Goal: Communication & Community: Share content

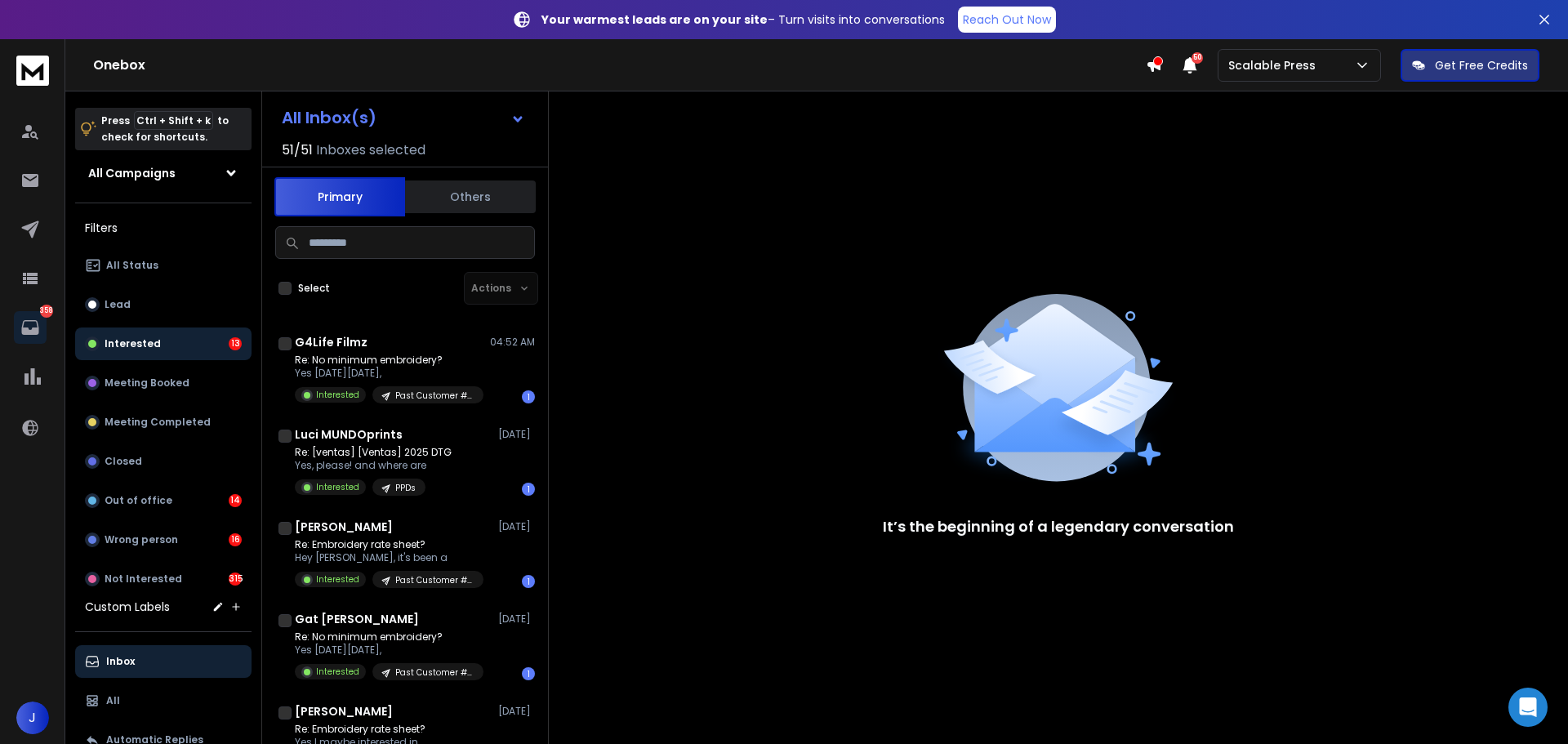
drag, startPoint x: 0, startPoint y: 0, endPoint x: 541, endPoint y: 388, distance: 665.8
click at [541, 388] on div "G4Life Filmz 04:52 AM Re: No minimum embroidery? Yes [DATE][DATE], Interested P…" at bounding box center [404, 596] width 286 height 551
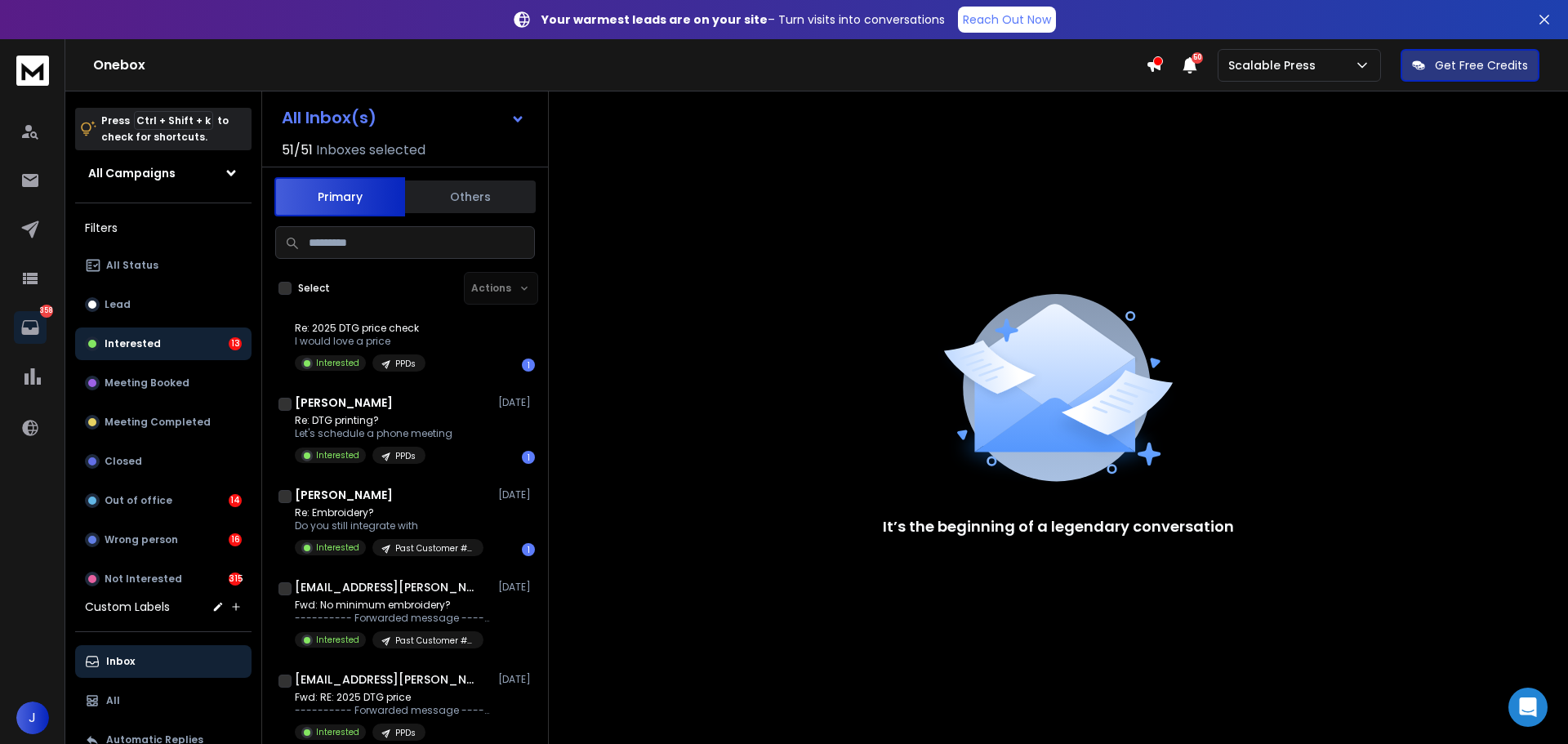
scroll to position [762, 0]
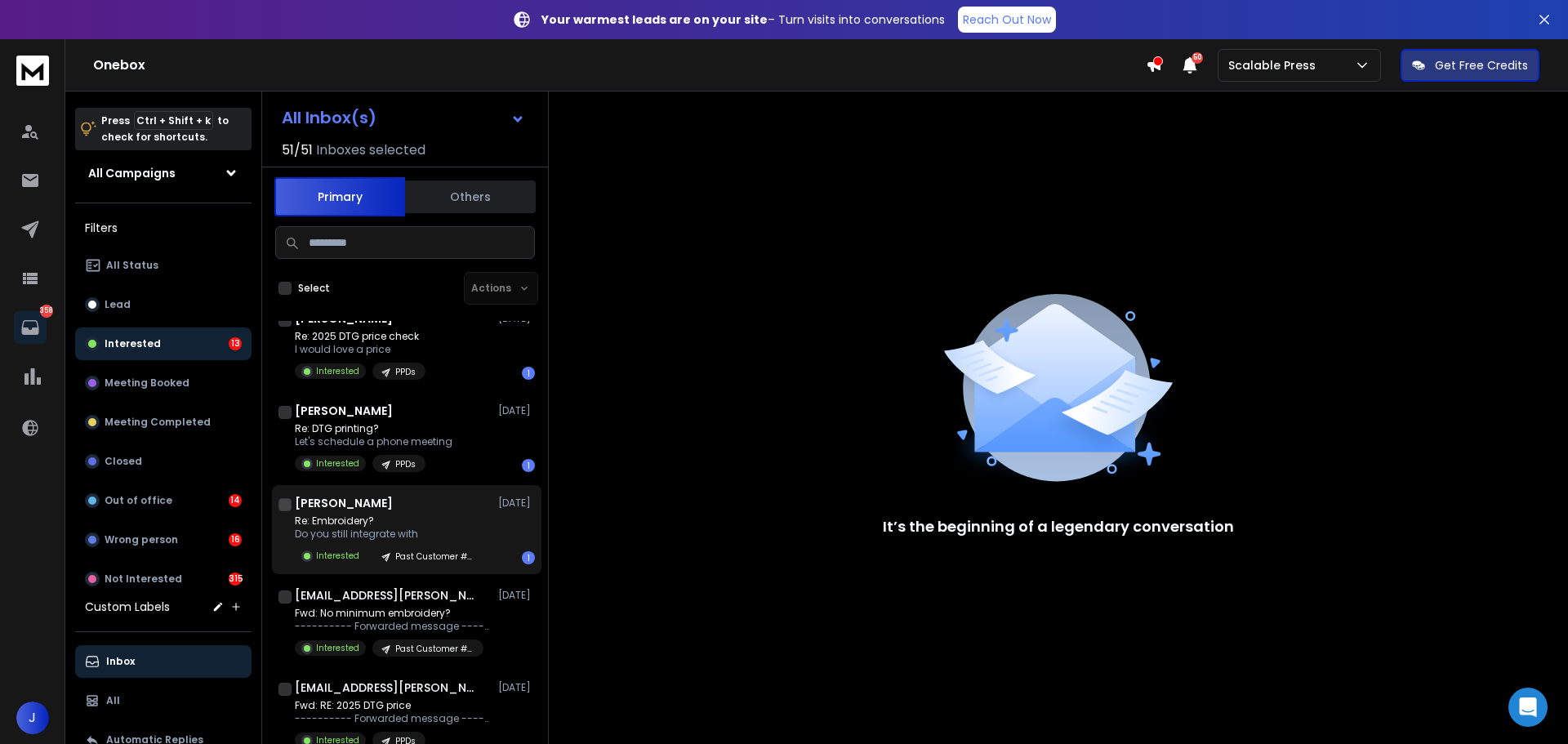
click at [421, 547] on div "Past Customer #2 (SP)" at bounding box center [428, 555] width 111 height 17
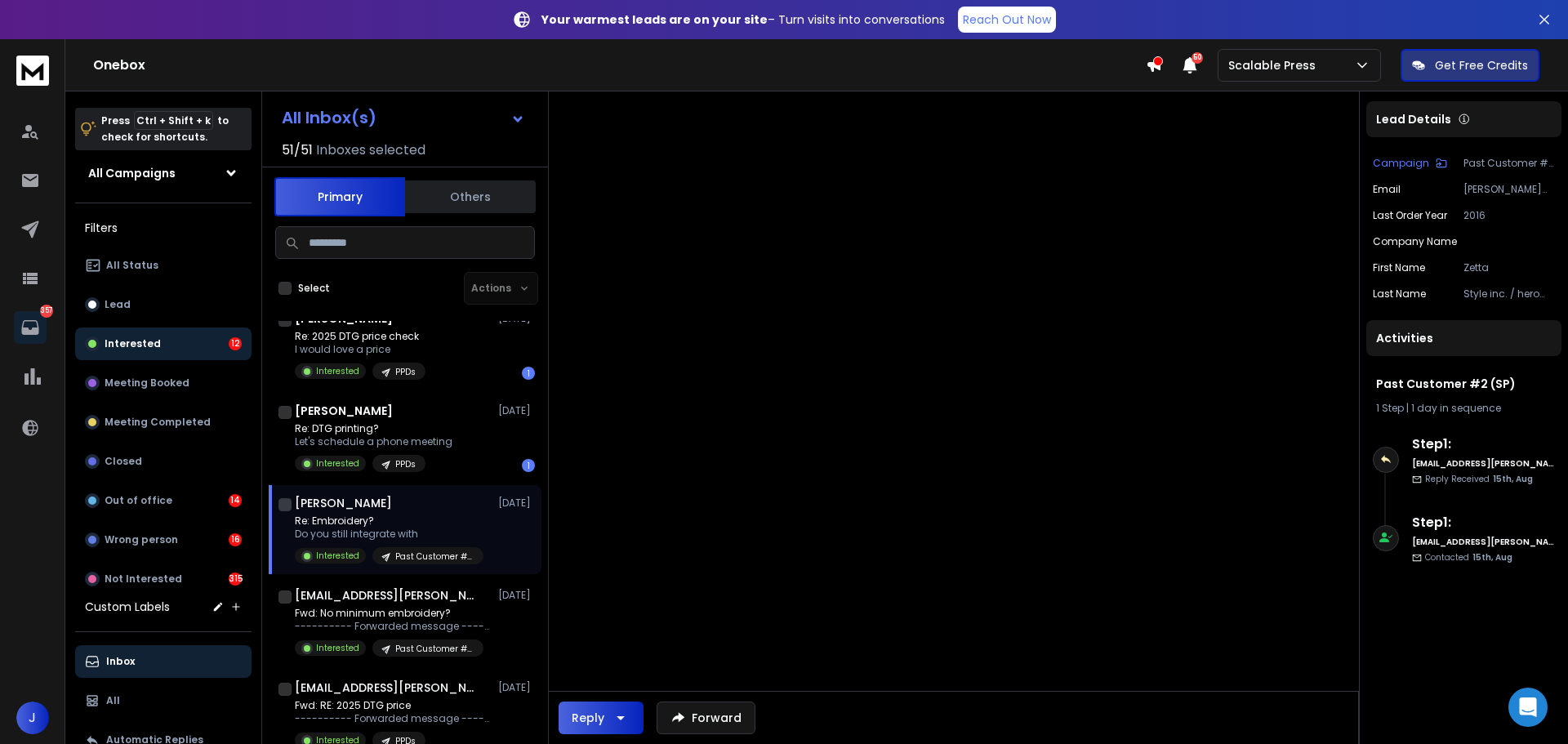
click at [723, 722] on button "Forward" at bounding box center [706, 718] width 99 height 33
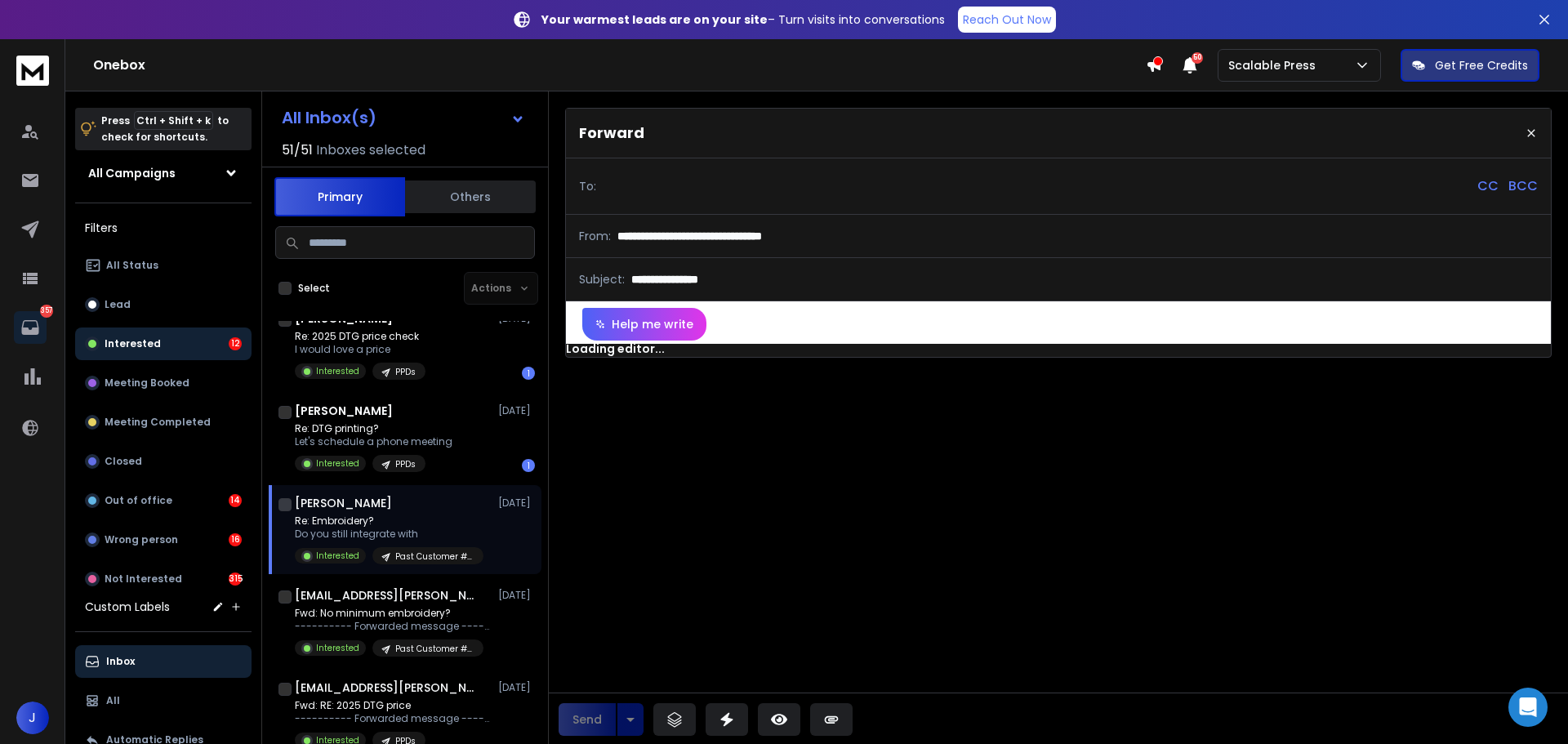
click at [691, 177] on input at bounding box center [660, 186] width 114 height 29
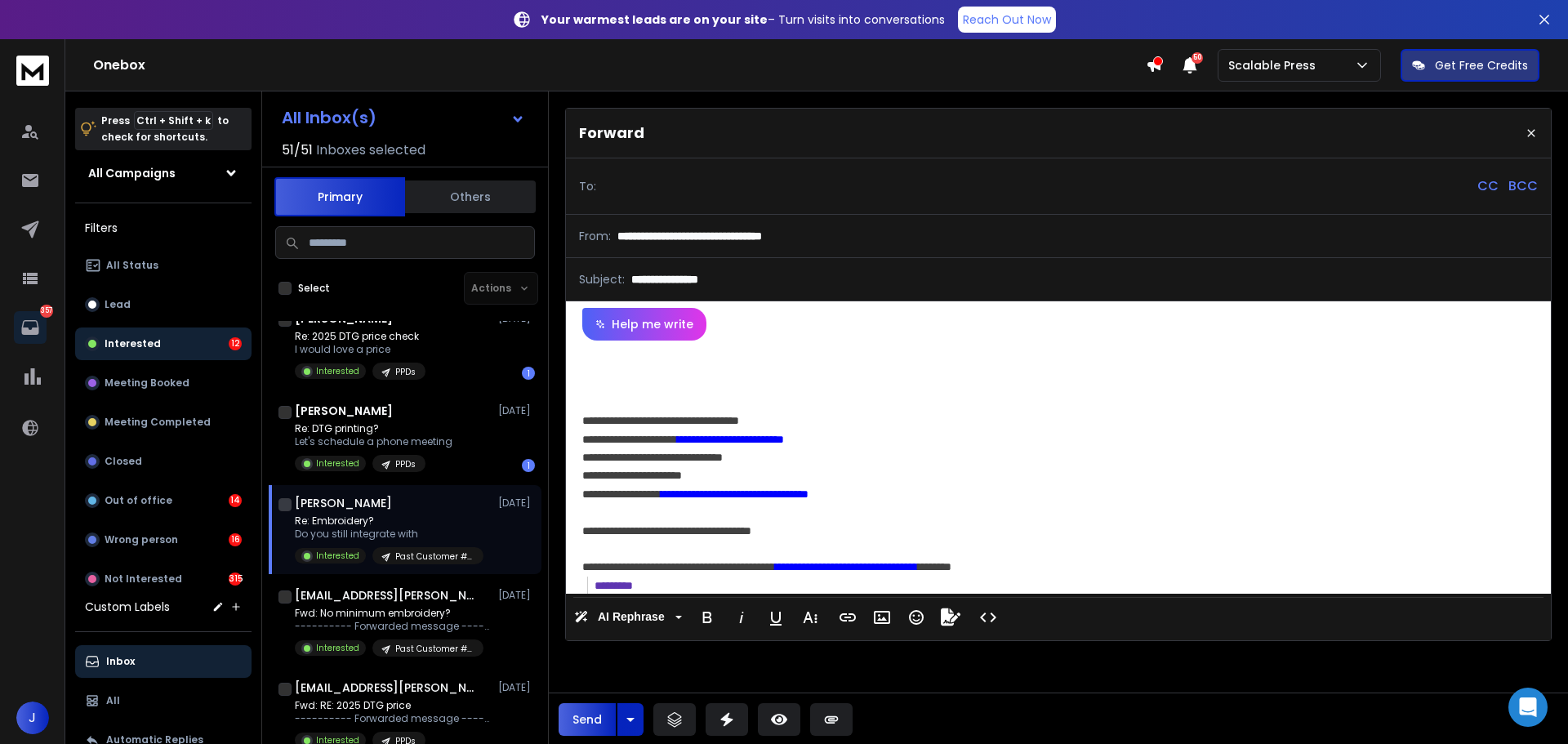
click at [653, 180] on input at bounding box center [660, 186] width 114 height 29
type input "**********"
click at [586, 704] on button "Send" at bounding box center [586, 720] width 57 height 33
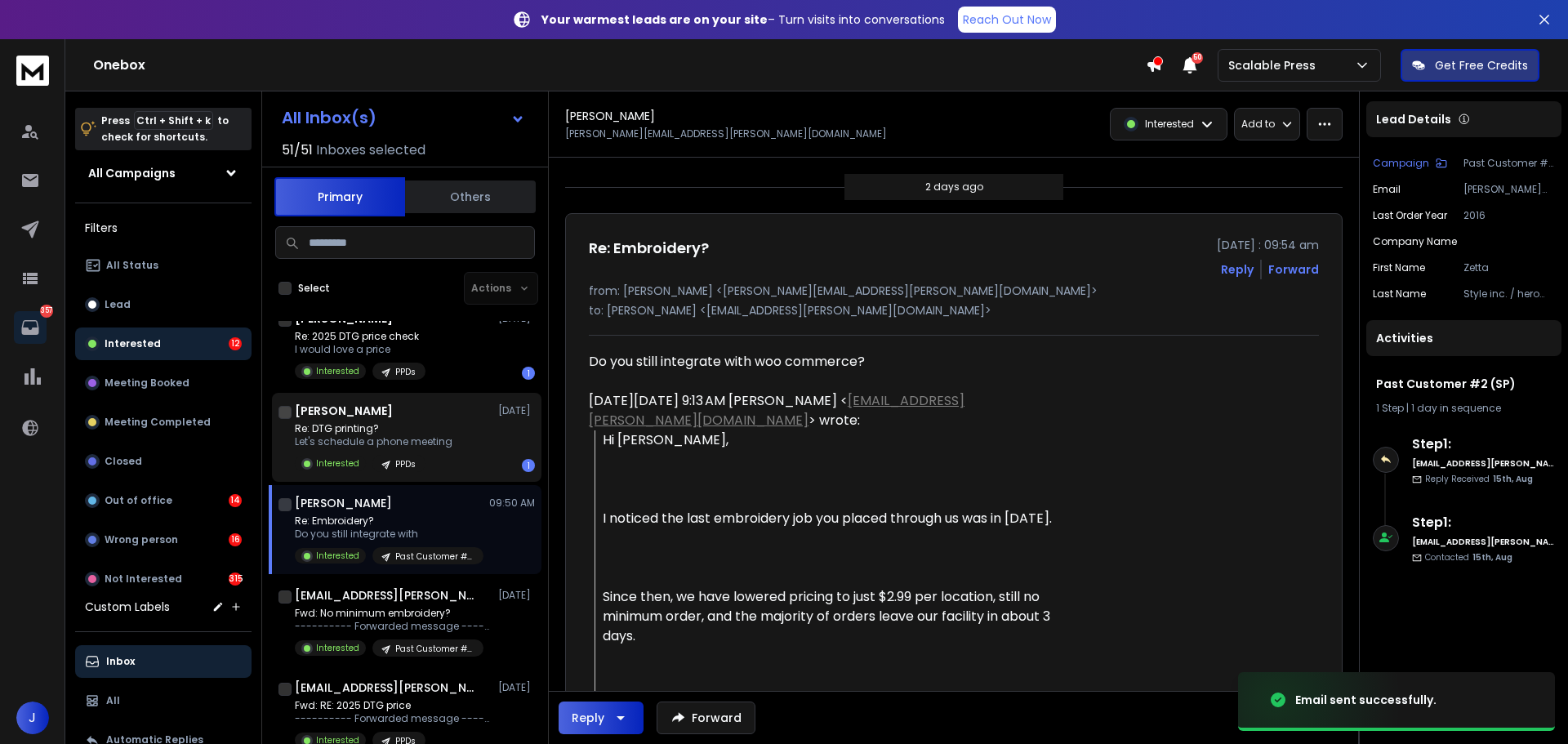
click at [409, 419] on div "[PERSON_NAME] [DATE] Re: DTG printing? Let's schedule a phone meeting Intereste…" at bounding box center [415, 437] width 240 height 69
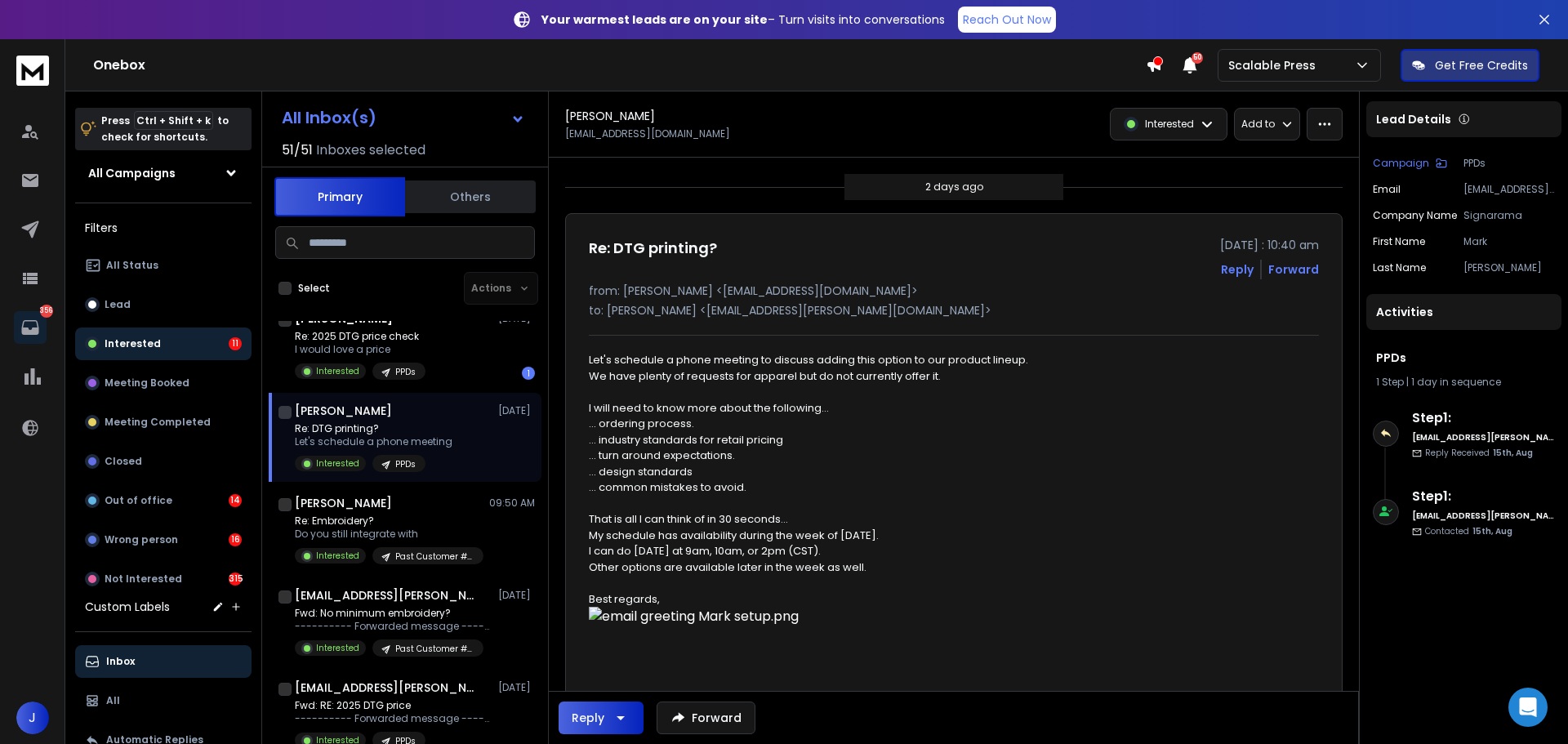
click at [714, 735] on div "Reply Forward" at bounding box center [954, 717] width 811 height 53
click at [708, 713] on button "Forward" at bounding box center [706, 718] width 99 height 33
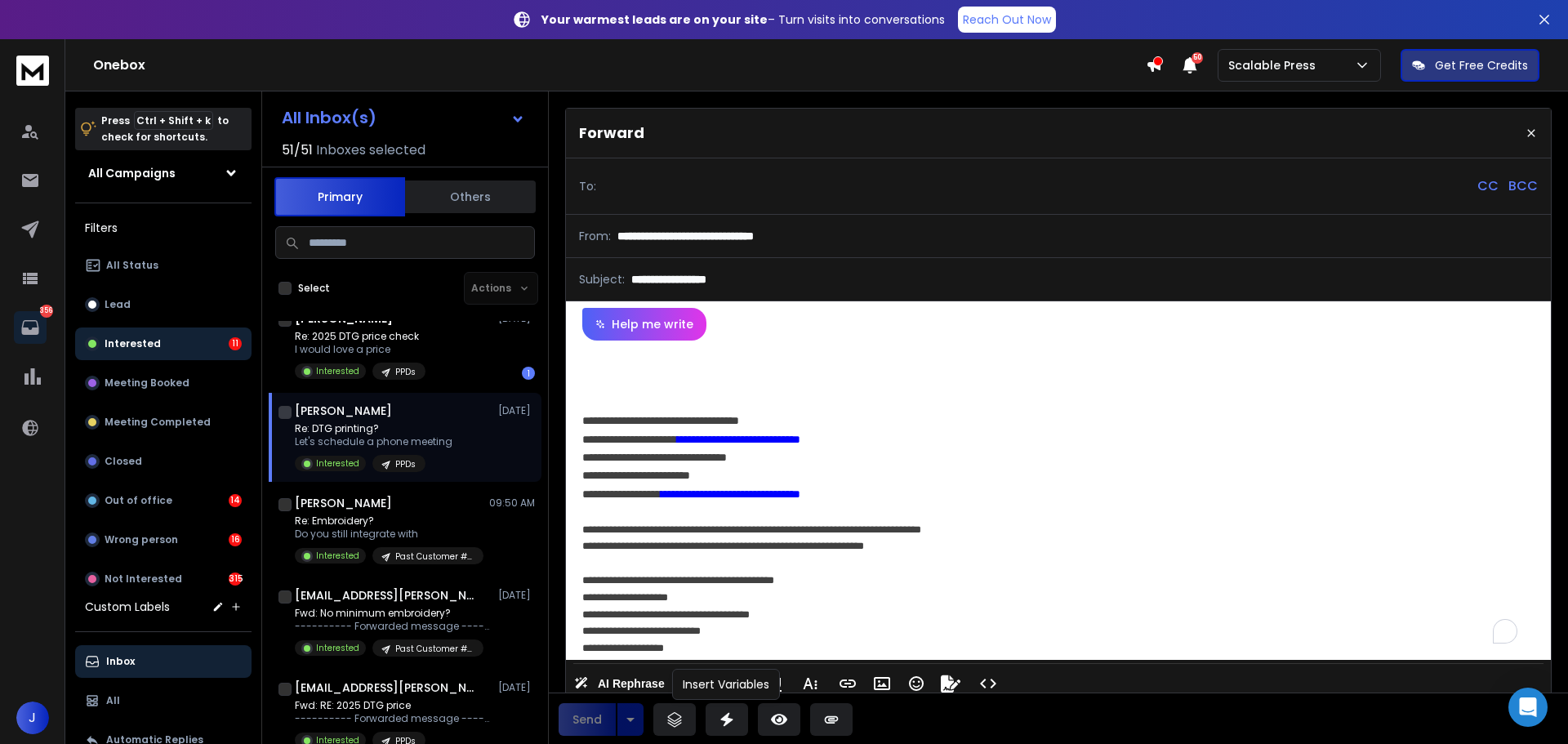
click at [632, 179] on input at bounding box center [660, 186] width 114 height 29
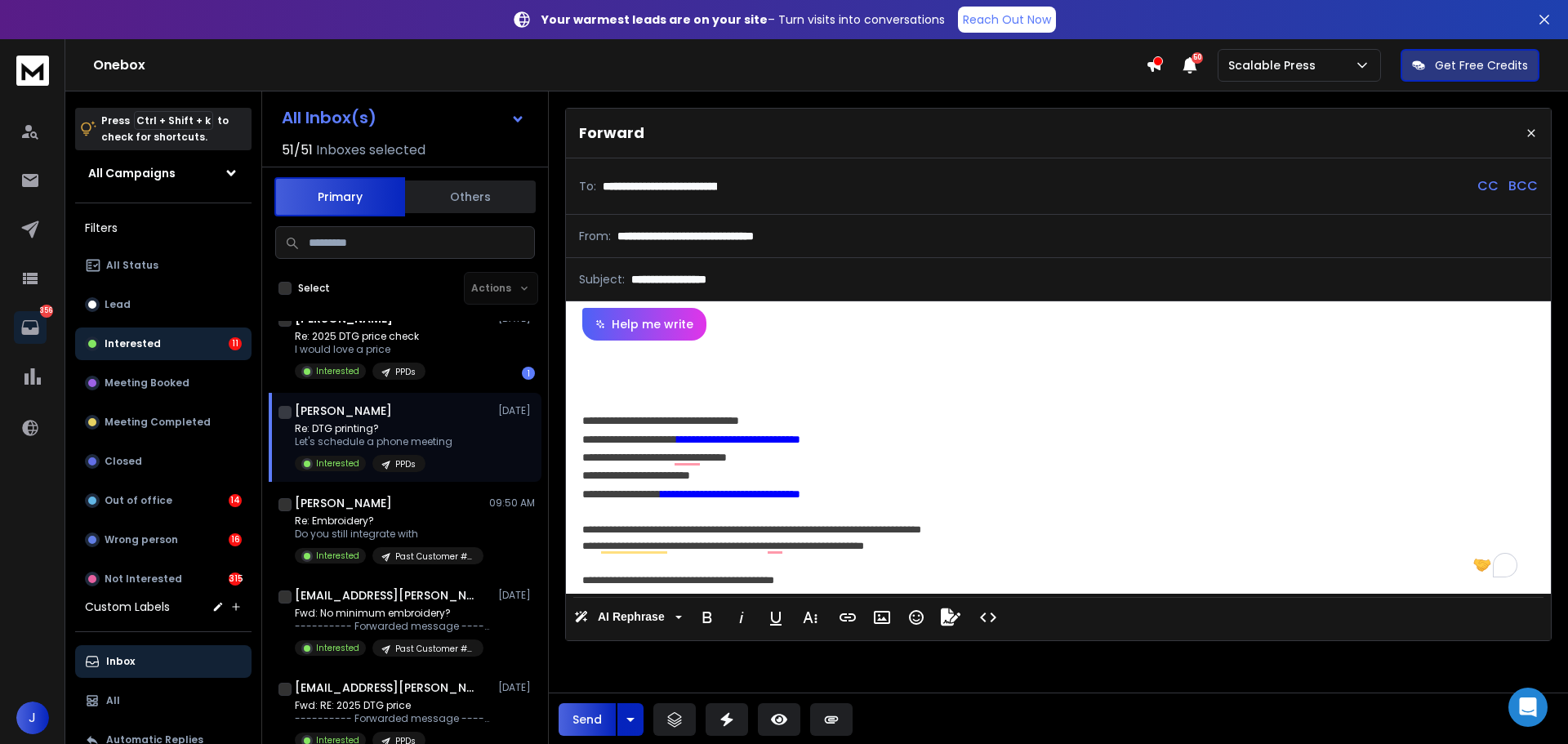
type input "**********"
click at [584, 724] on button "Send" at bounding box center [586, 720] width 57 height 33
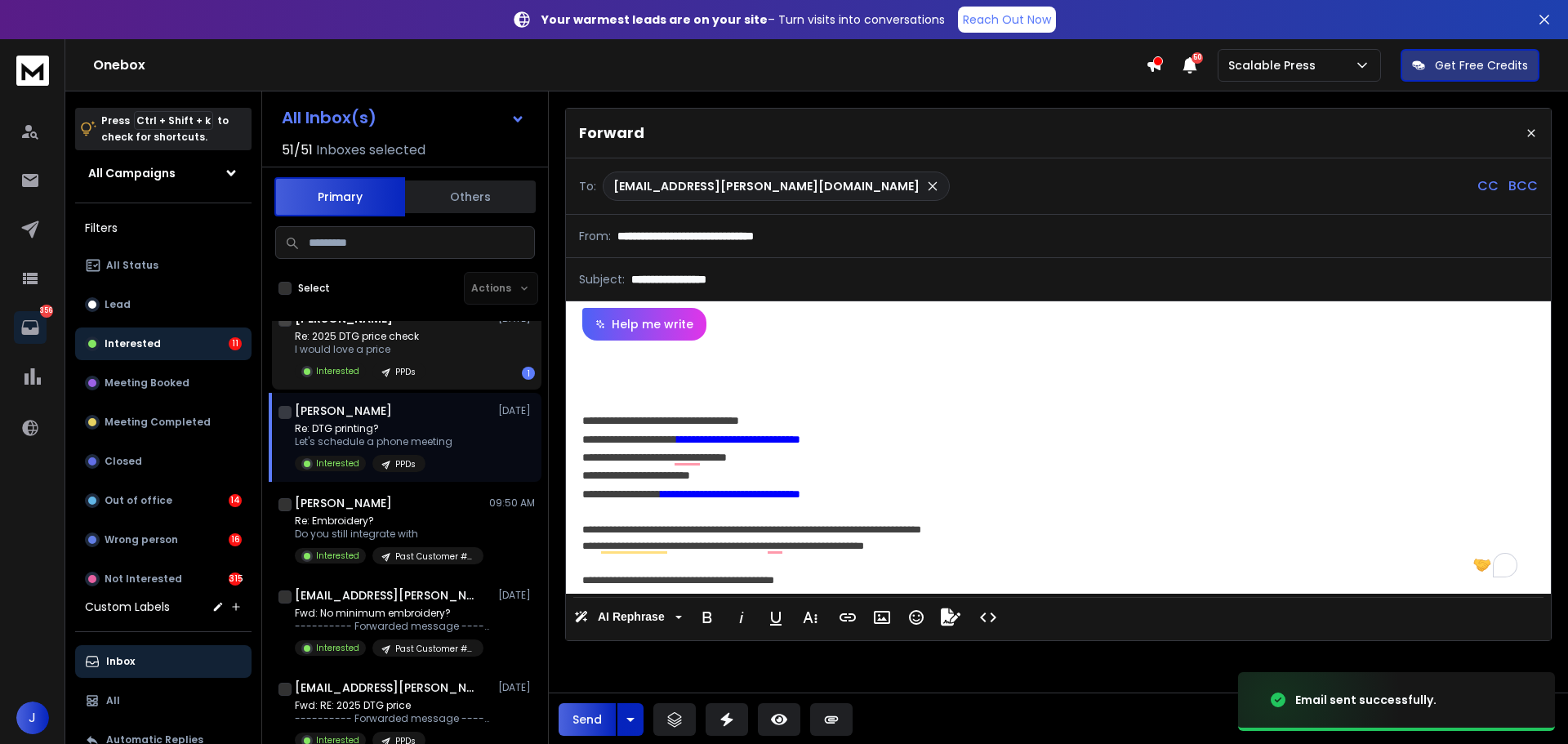
click at [470, 346] on div "Re: 2025 DTG price check I would love a price Interested PPDs 1" at bounding box center [415, 355] width 240 height 50
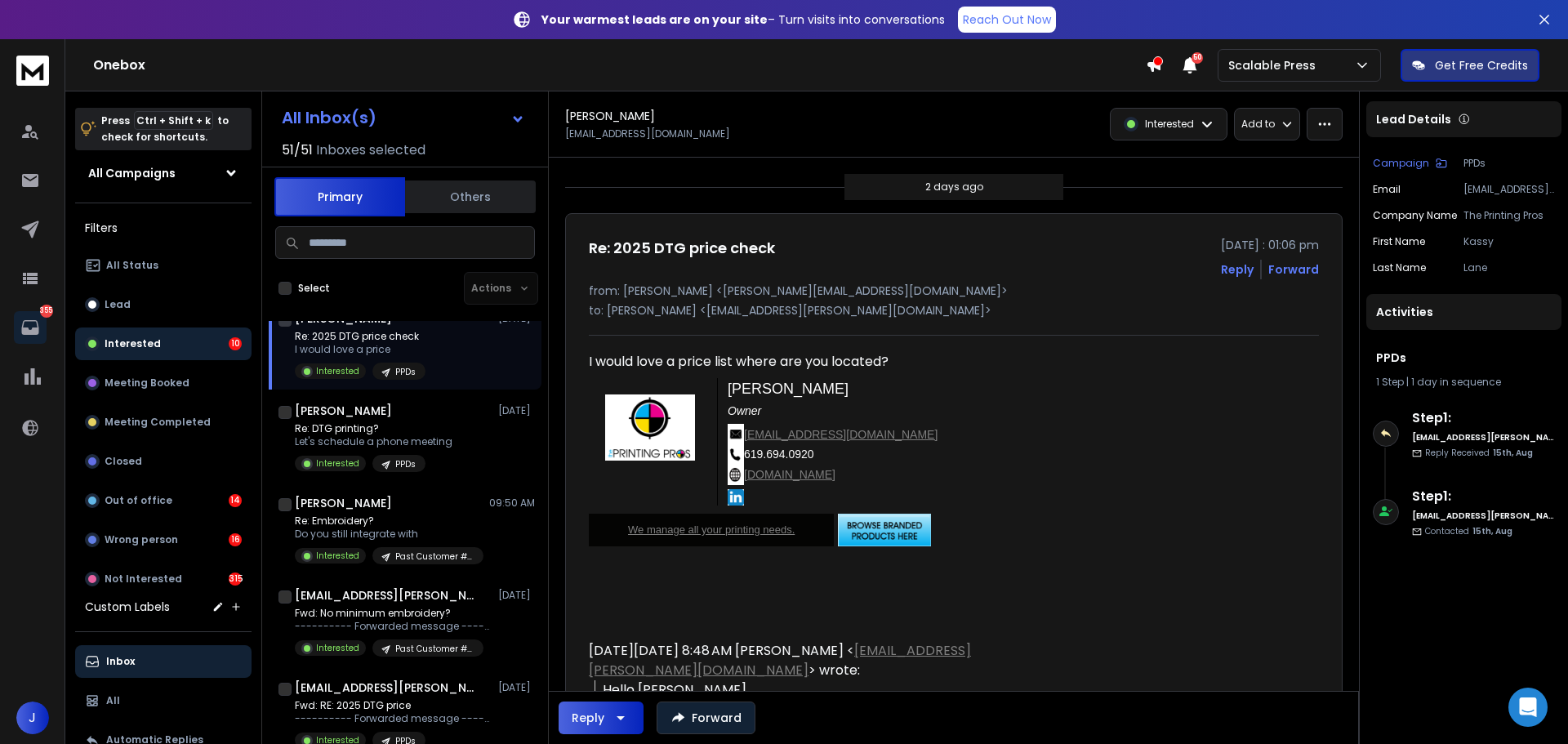
click at [701, 726] on button "Forward" at bounding box center [706, 718] width 99 height 33
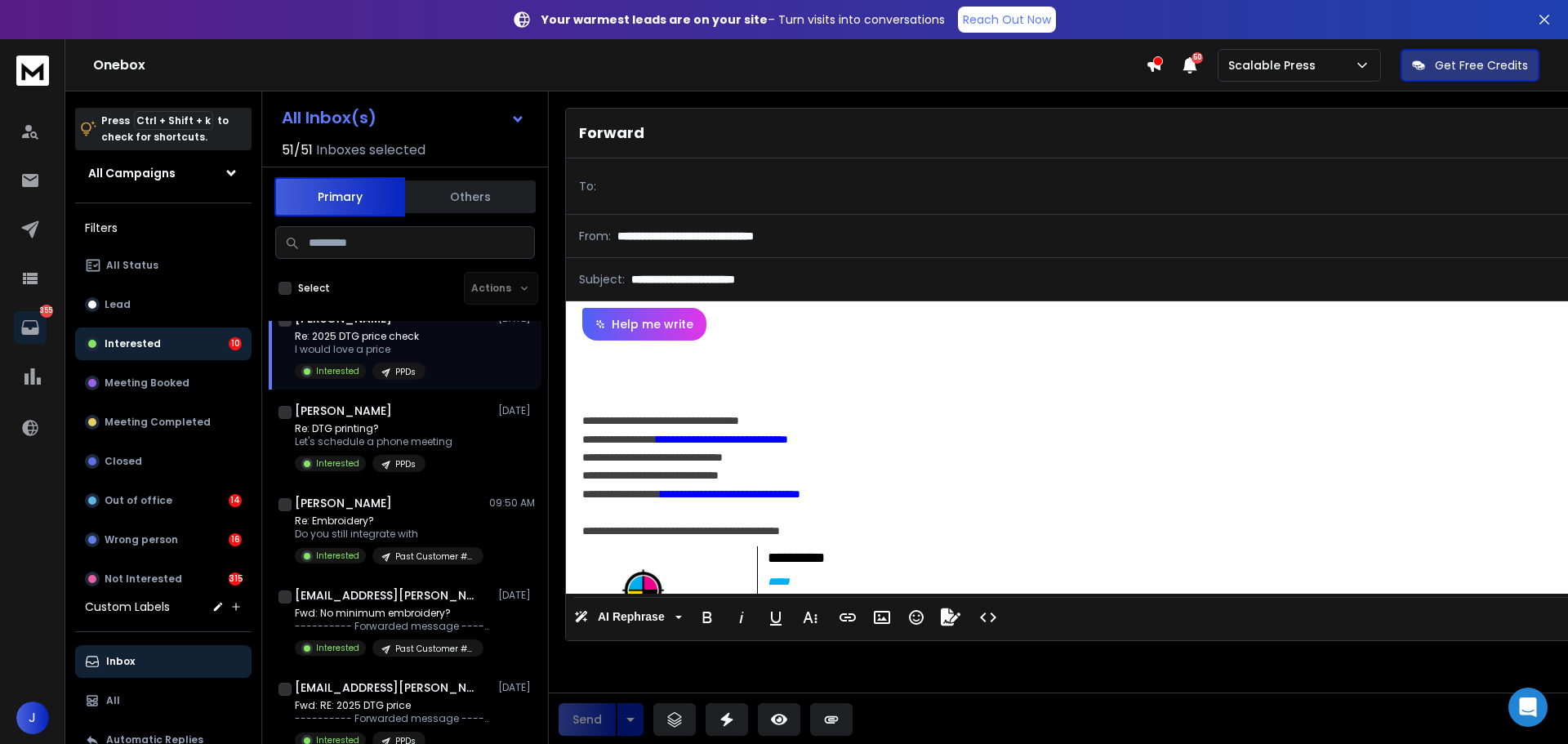
click at [651, 191] on input at bounding box center [660, 186] width 114 height 29
type input "**********"
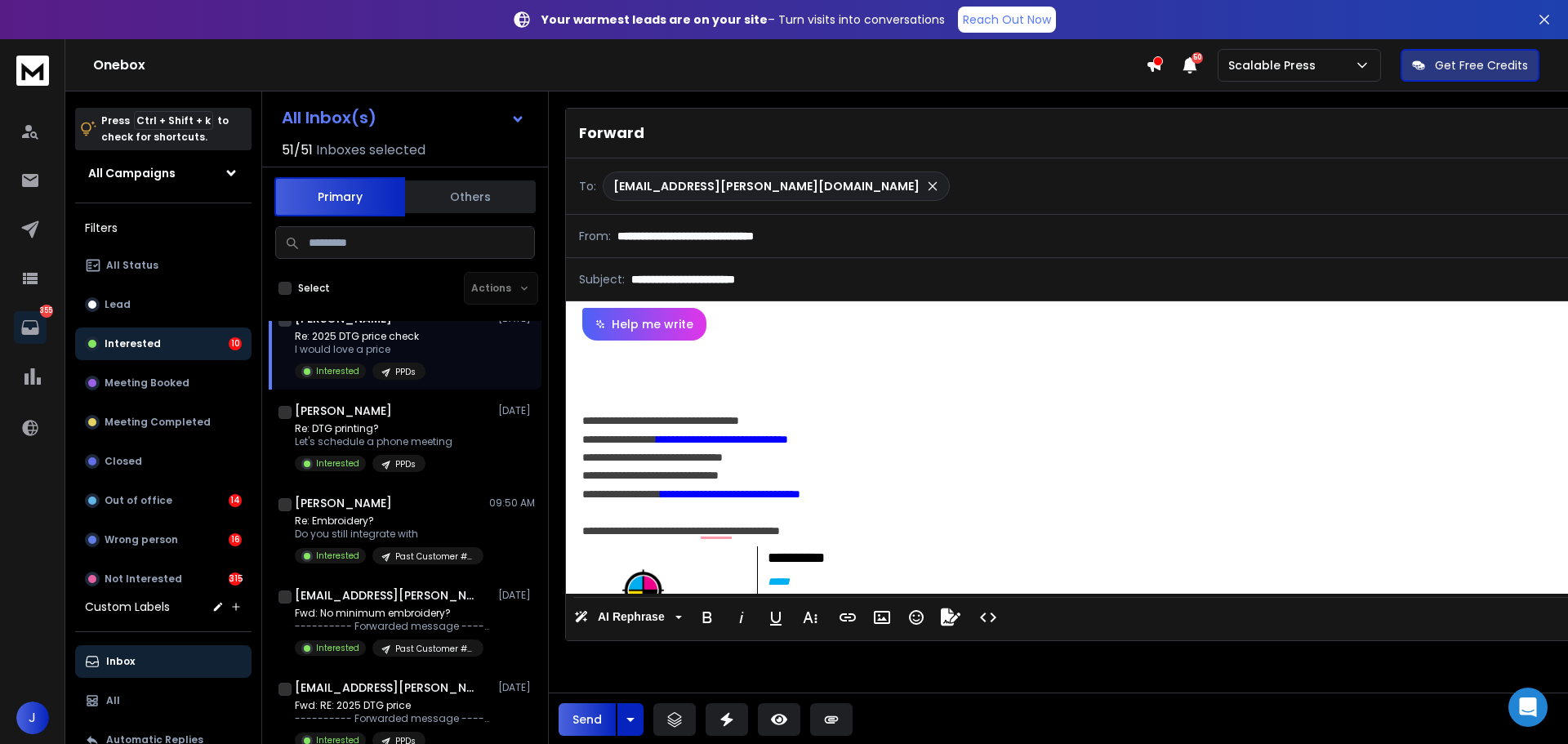
click at [586, 718] on button "Send" at bounding box center [586, 720] width 57 height 33
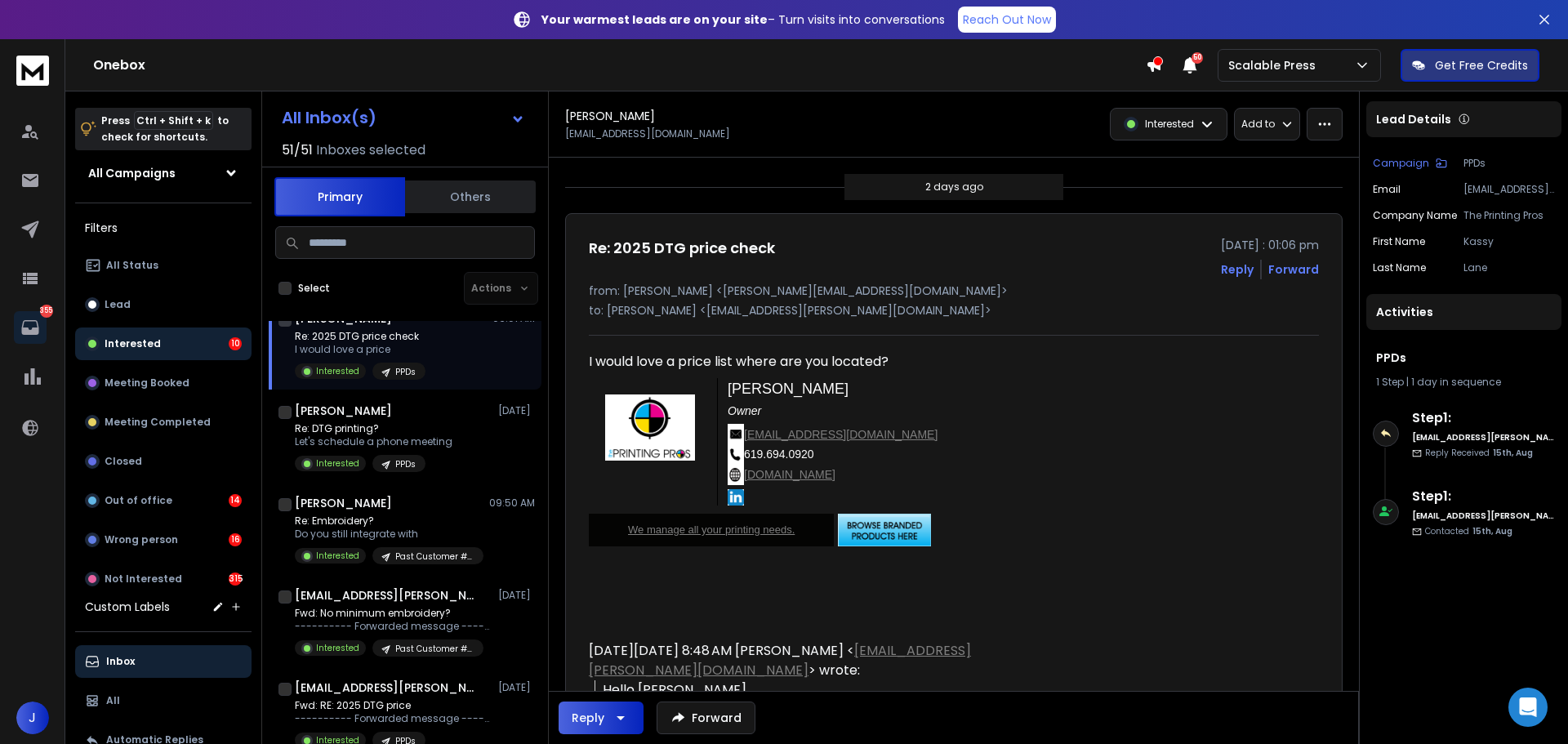
click at [467, 343] on div "Re: 2025 DTG price check I would love a price Interested PPDs" at bounding box center [415, 355] width 240 height 50
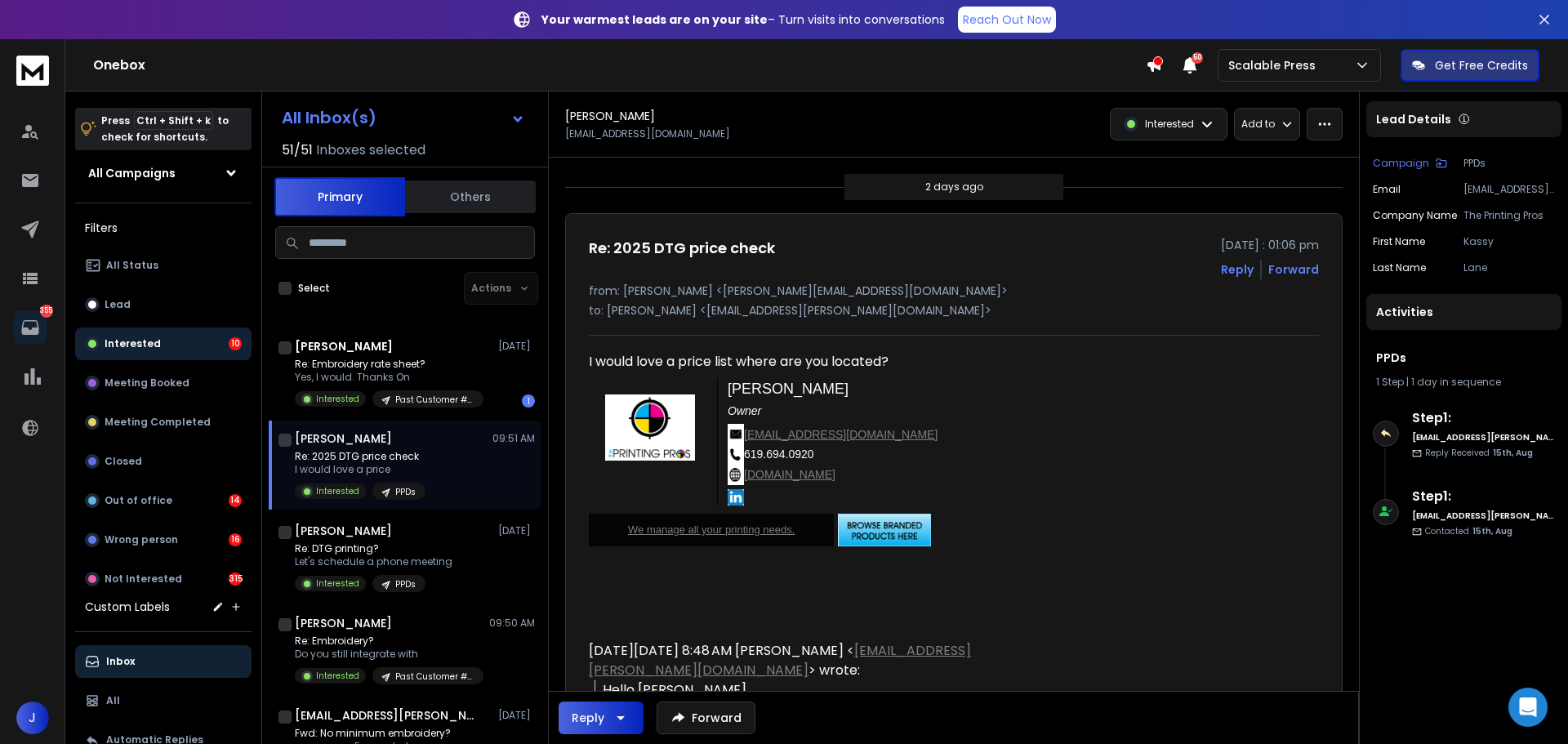
scroll to position [627, 0]
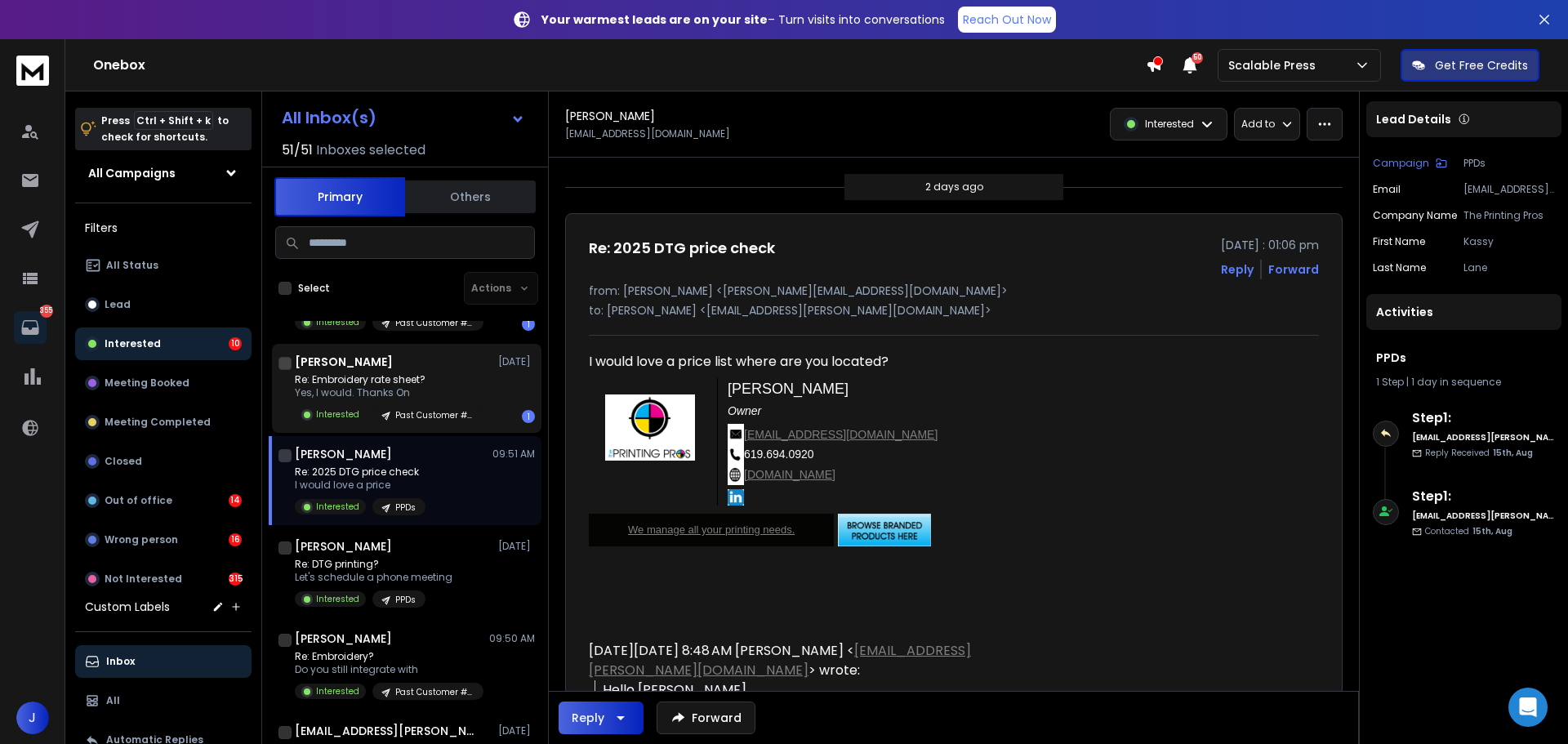
click at [465, 391] on p "Yes, I would. Thanks On" at bounding box center [388, 393] width 189 height 13
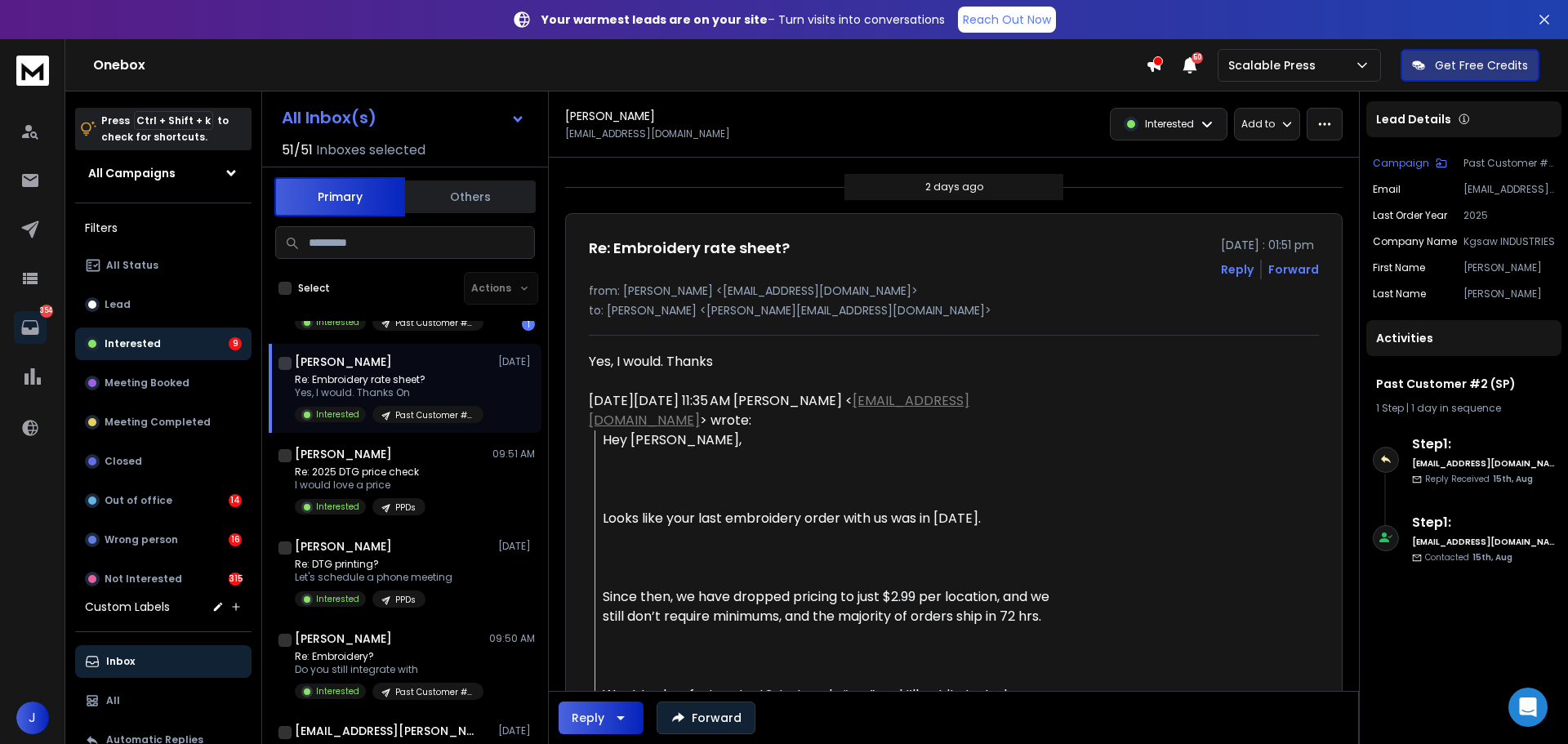
click at [729, 716] on button "Forward" at bounding box center [706, 718] width 99 height 33
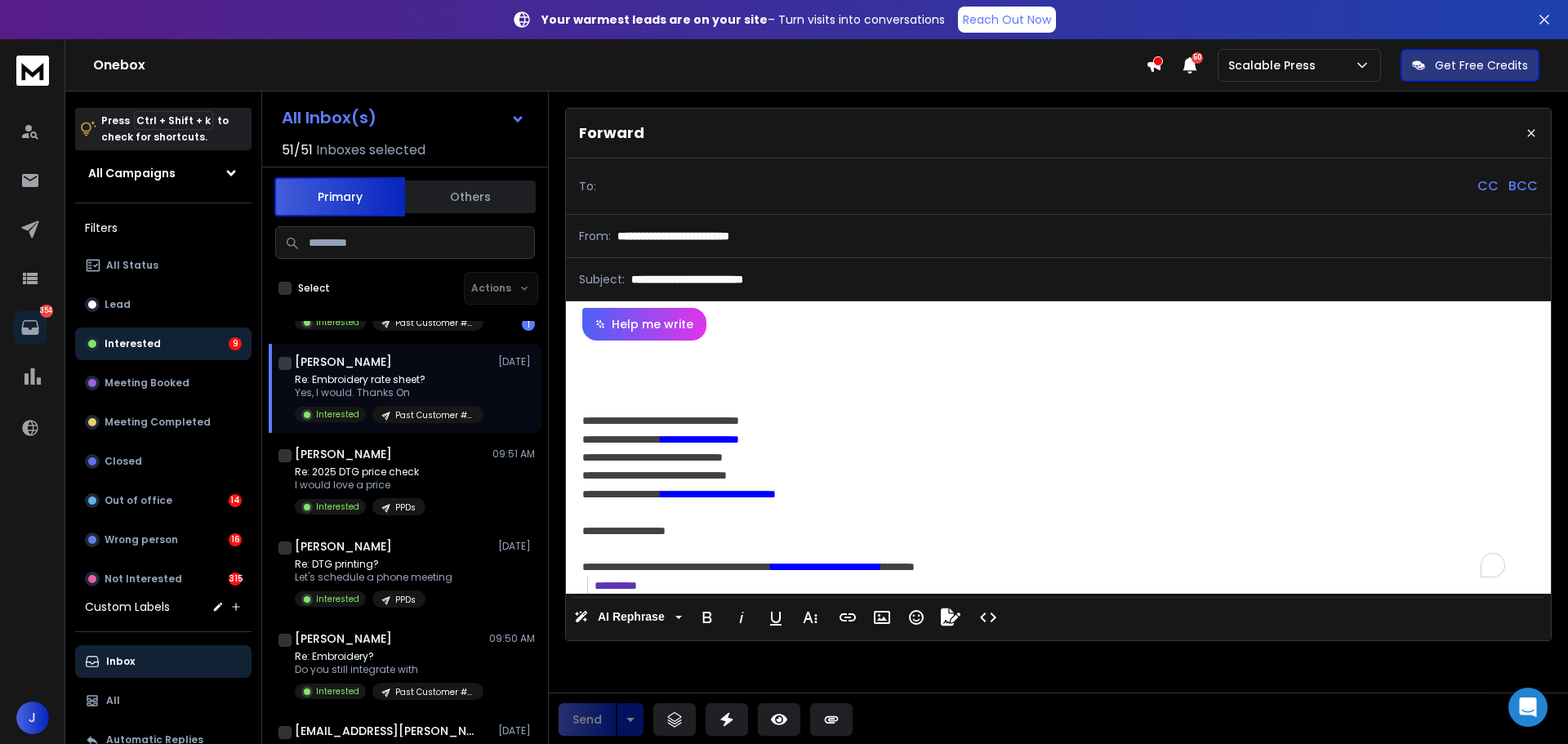
click at [633, 186] on input at bounding box center [660, 186] width 114 height 29
type input "**********"
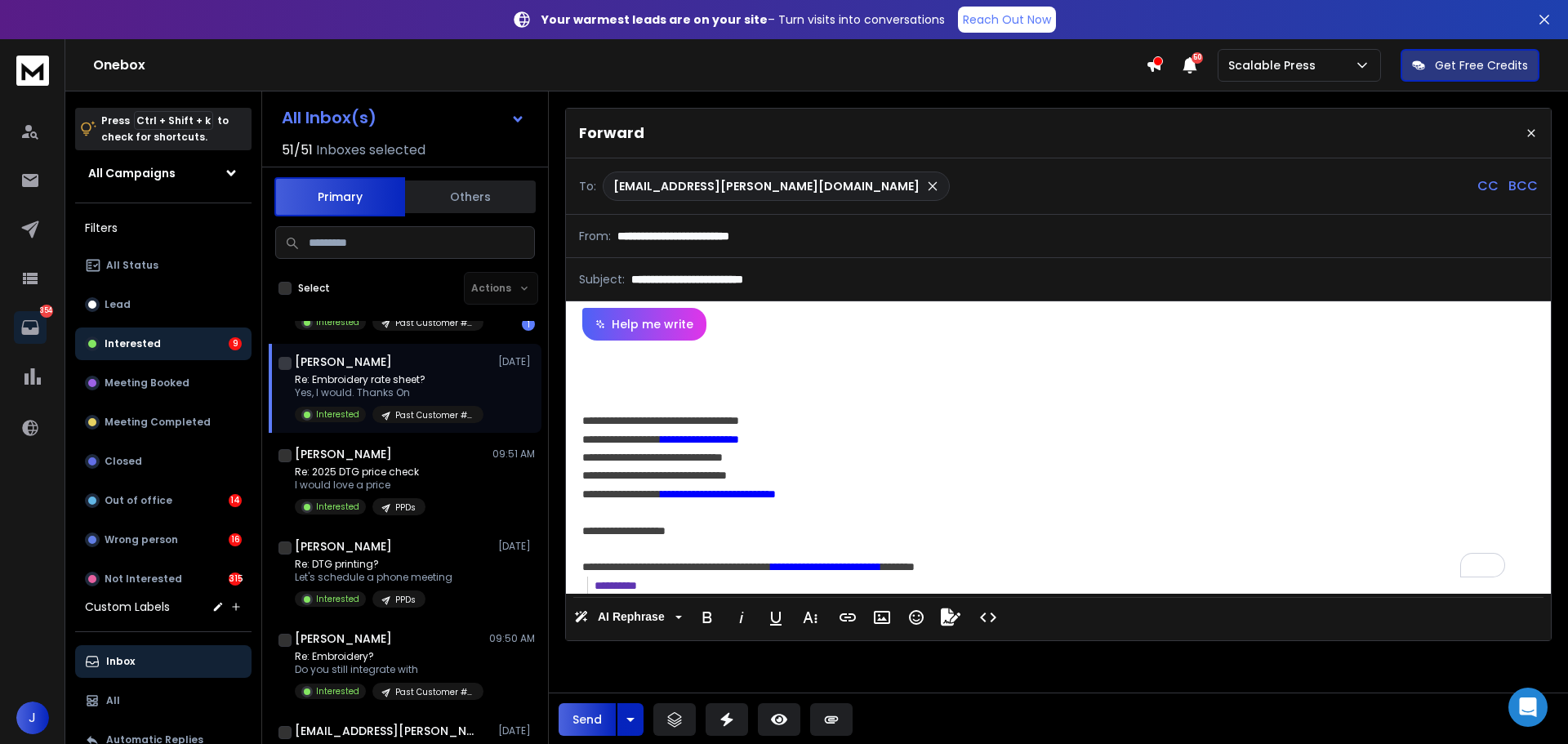
click at [579, 723] on button "Send" at bounding box center [586, 720] width 57 height 33
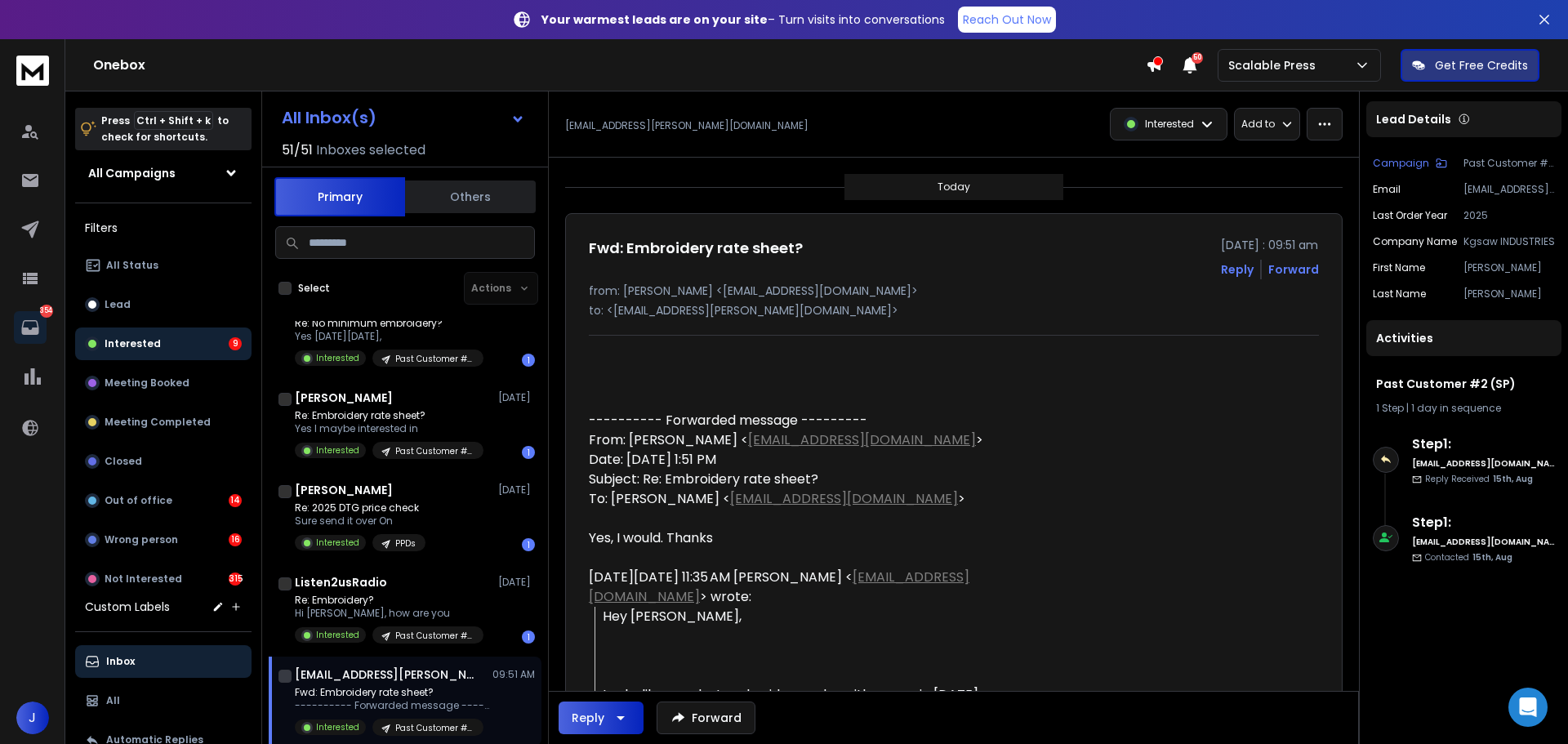
scroll to position [306, 0]
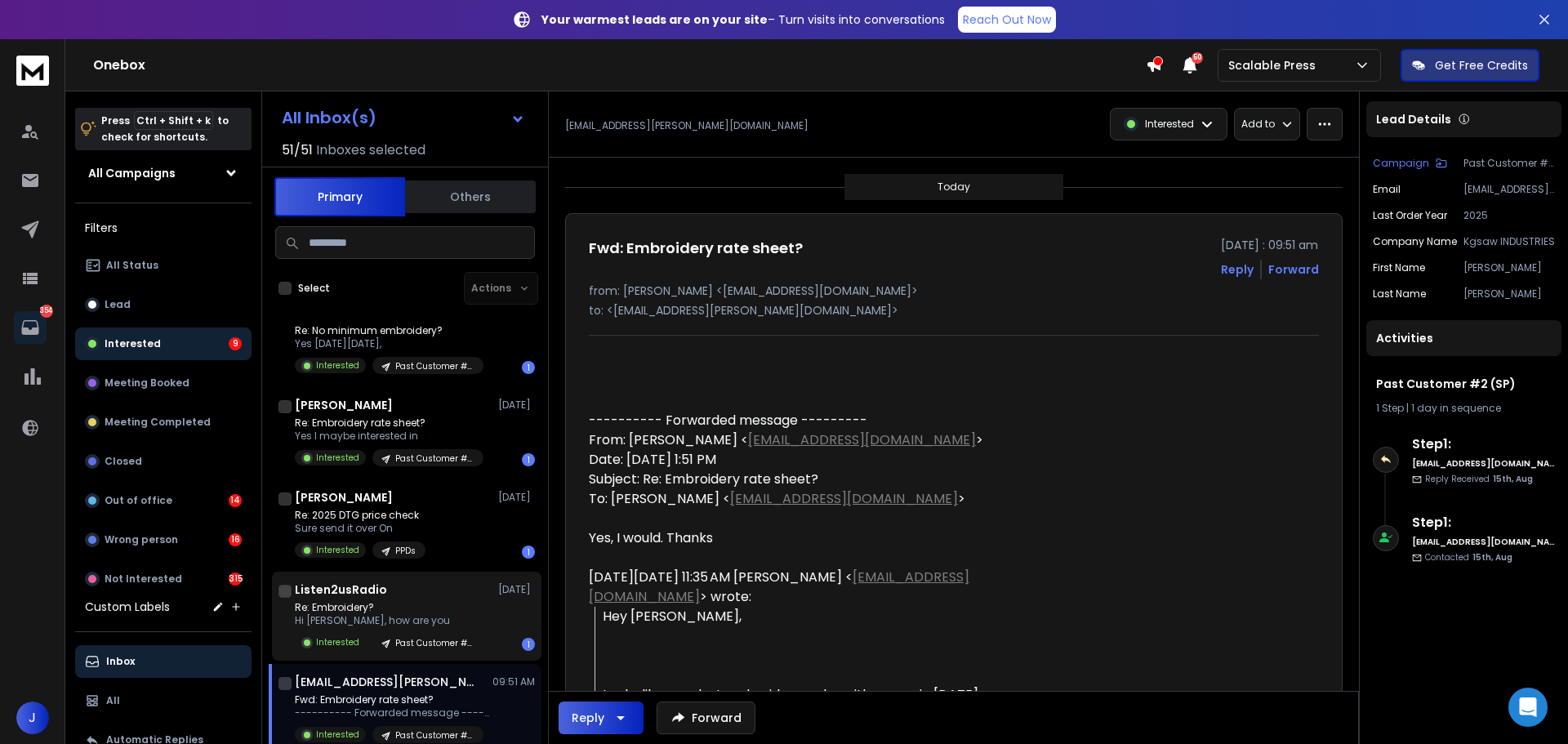
click at [438, 606] on p "Re: Embroidery?" at bounding box center [388, 608] width 189 height 13
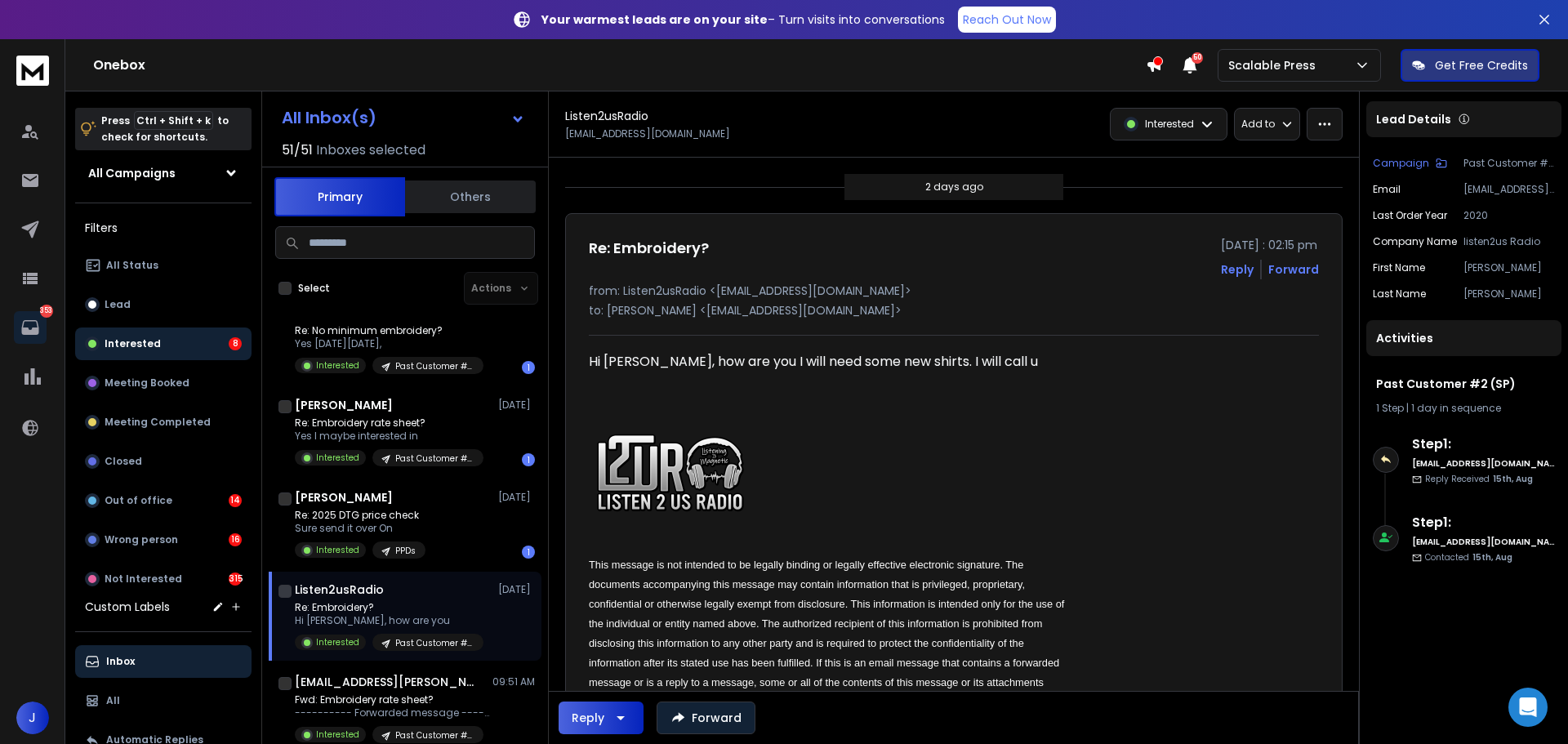
click at [732, 729] on button "Forward" at bounding box center [706, 718] width 99 height 33
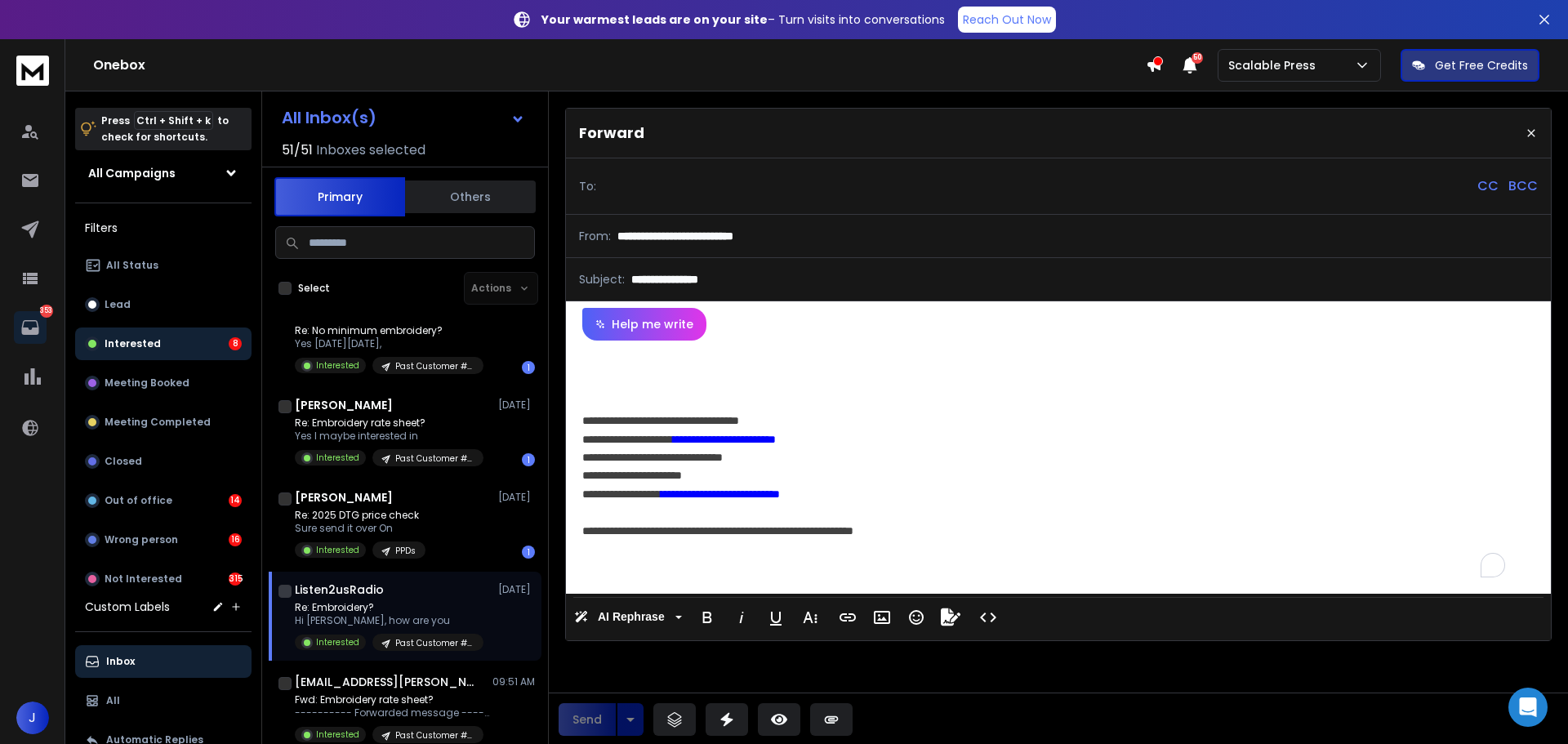
click at [650, 211] on div "To: CC BCC" at bounding box center [1058, 186] width 985 height 55
click at [640, 199] on input at bounding box center [660, 186] width 114 height 29
type input "**********"
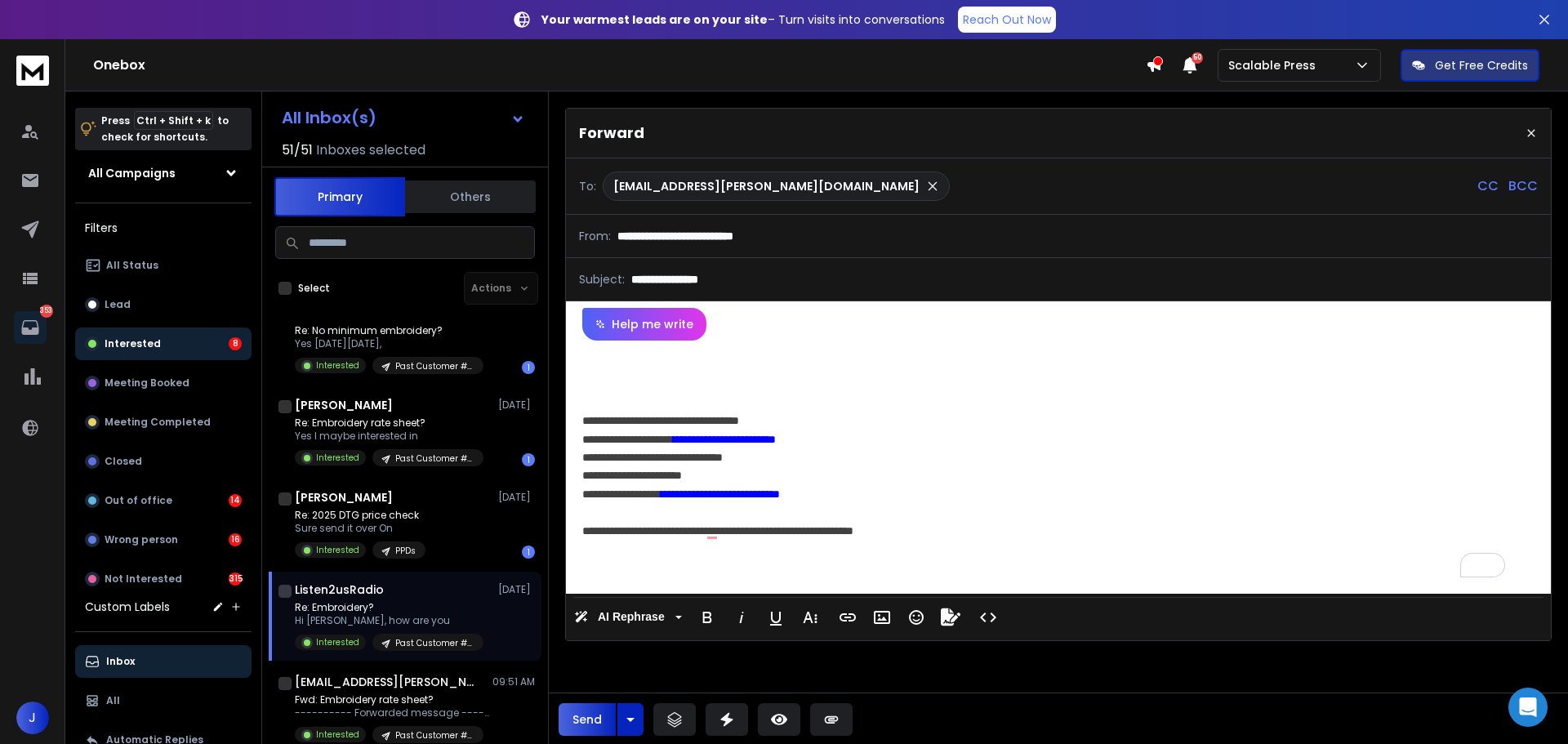
scroll to position [0, 0]
click at [582, 720] on button "Send" at bounding box center [586, 720] width 57 height 33
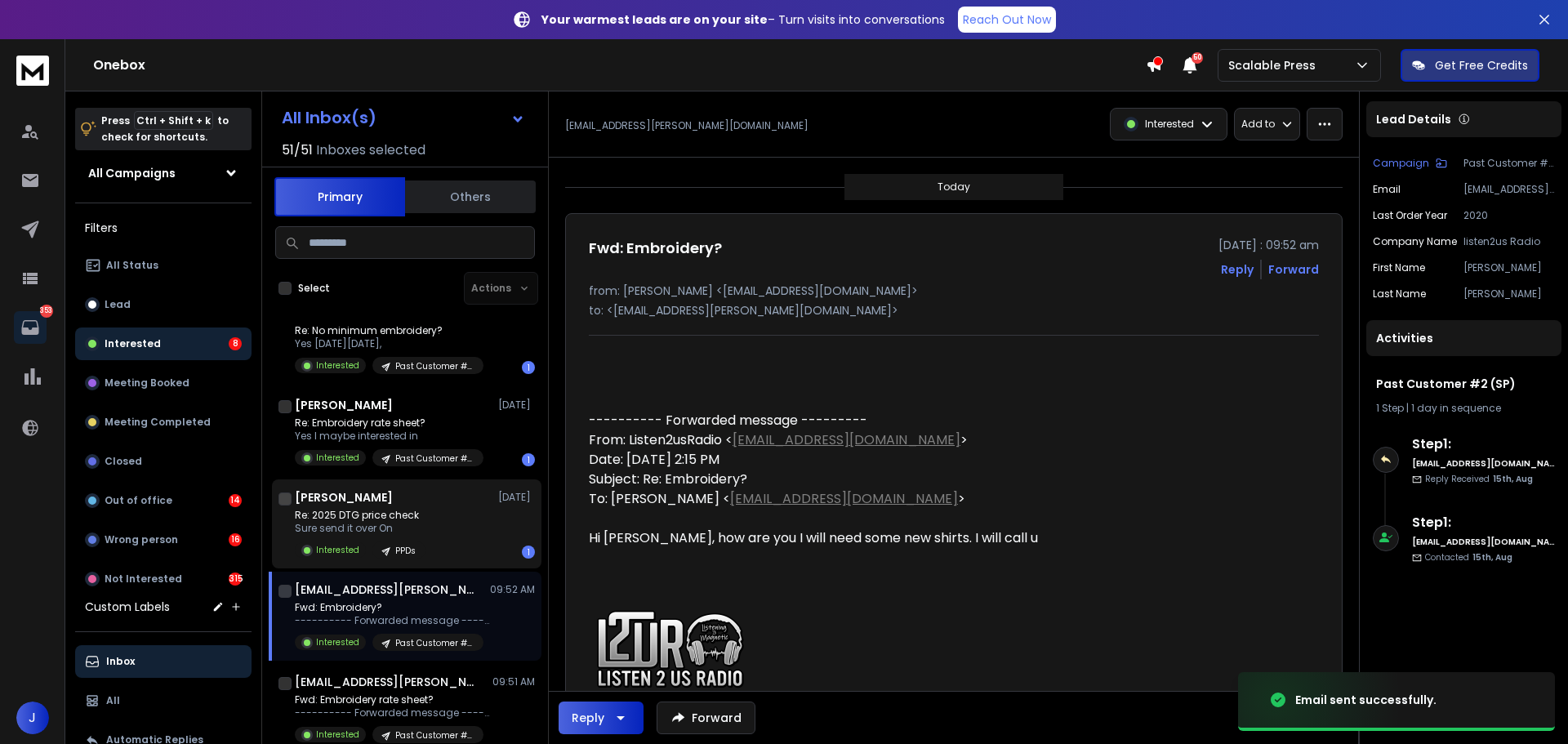
click at [481, 519] on div "Re: 2025 DTG price check Sure send it over On Interested PPDs 1" at bounding box center [415, 533] width 240 height 50
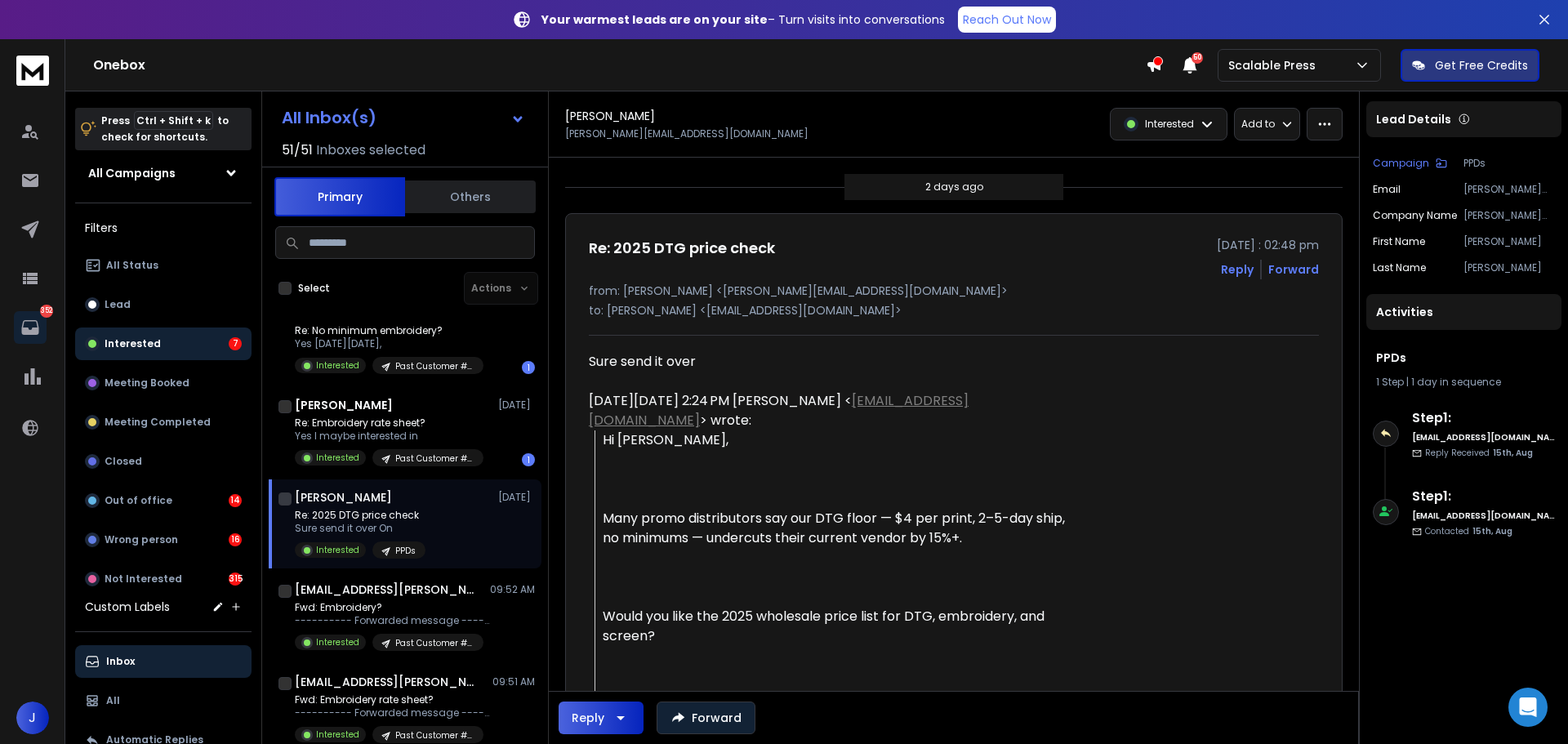
click at [727, 711] on button "Forward" at bounding box center [706, 718] width 99 height 33
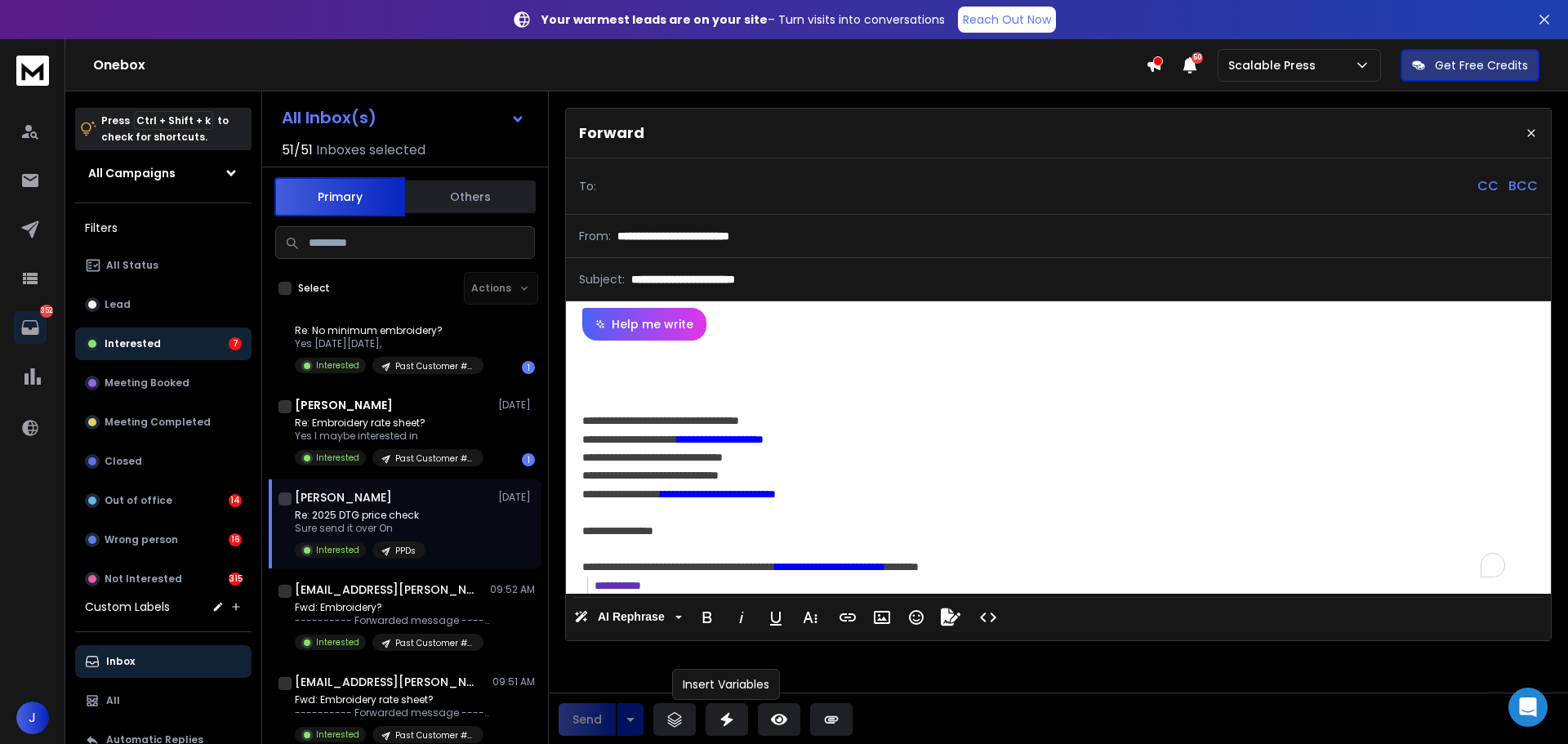
click at [660, 196] on input at bounding box center [660, 186] width 114 height 29
type input "**********"
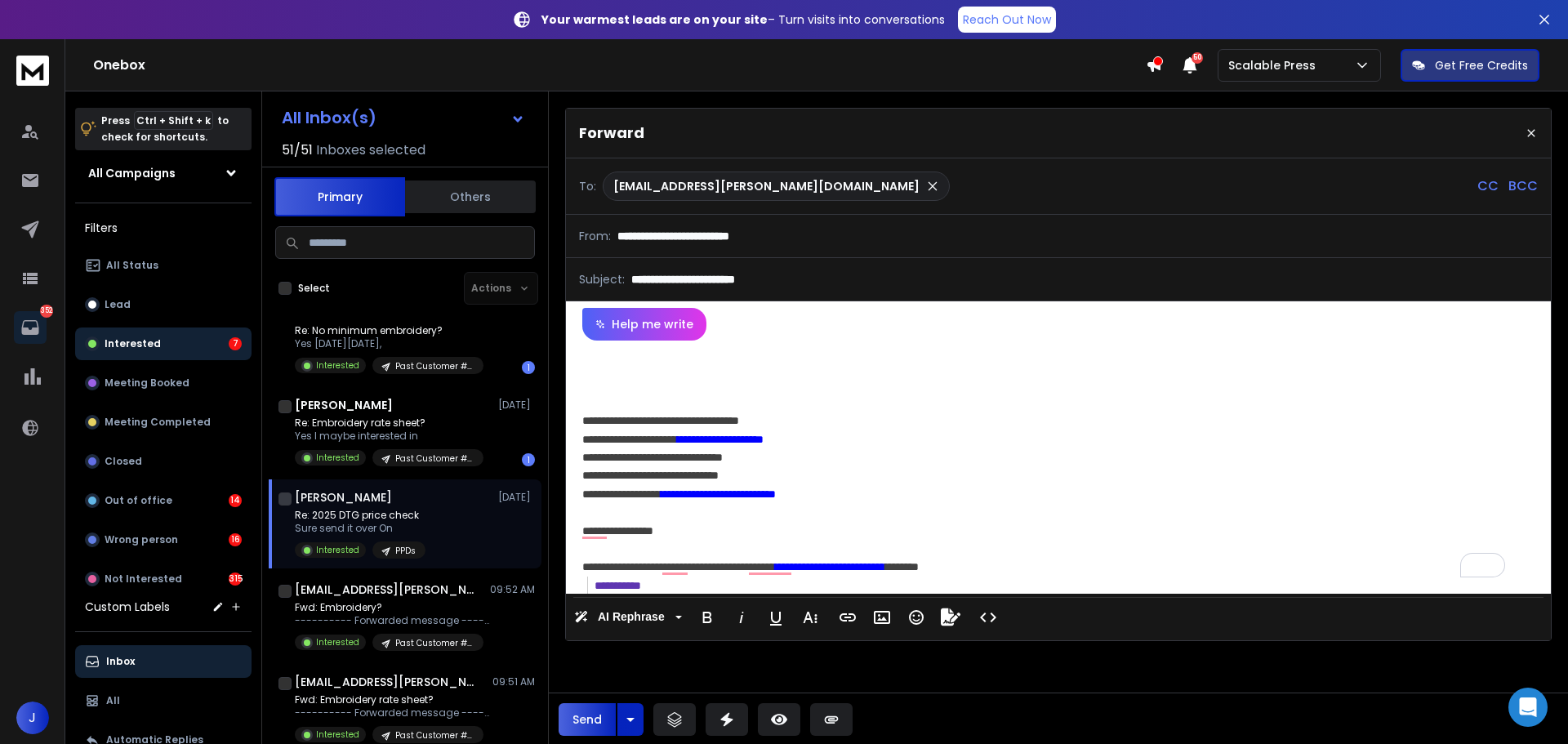
click at [588, 718] on button "Send" at bounding box center [586, 720] width 57 height 33
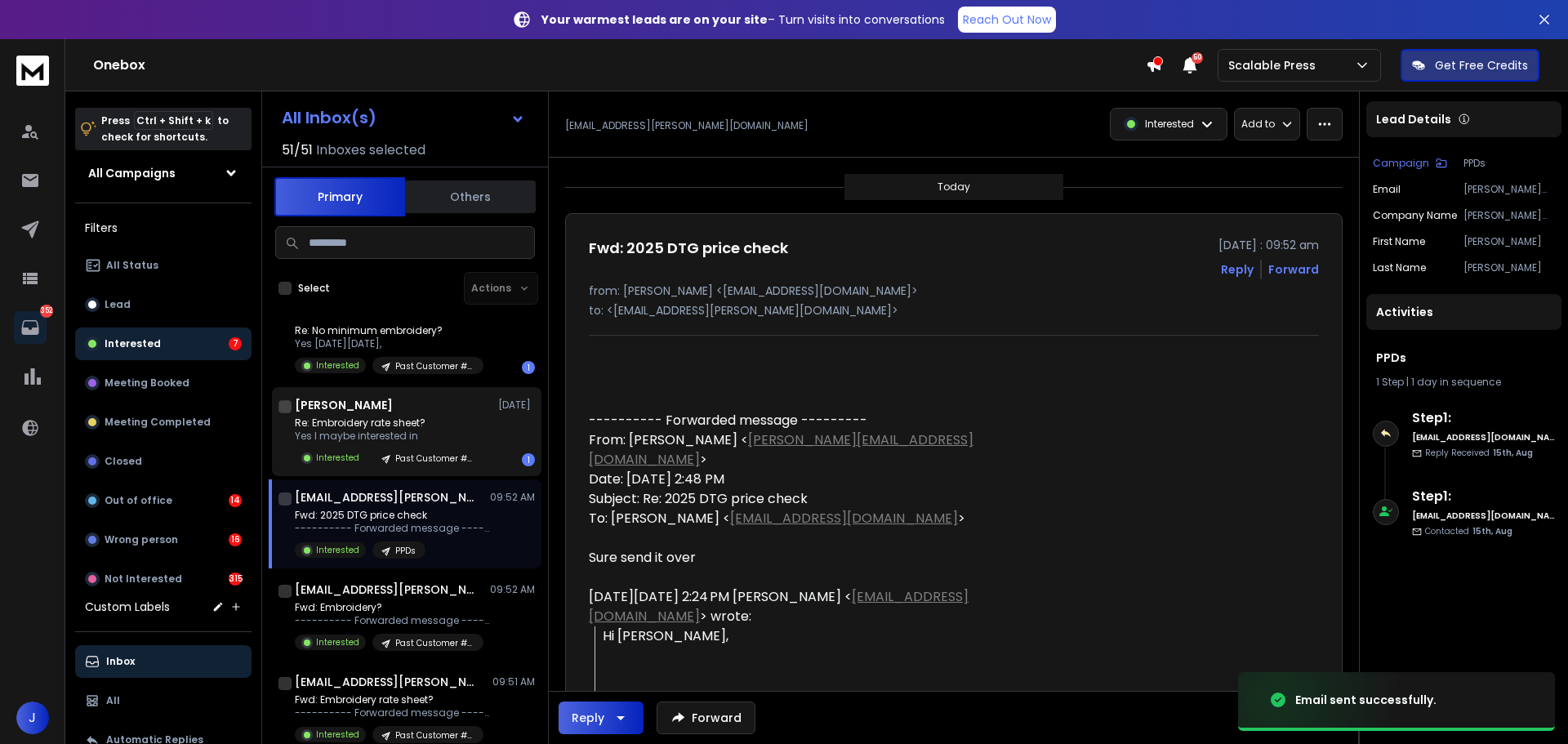
click at [457, 424] on p "Re: Embroidery rate sheet?" at bounding box center [388, 423] width 189 height 13
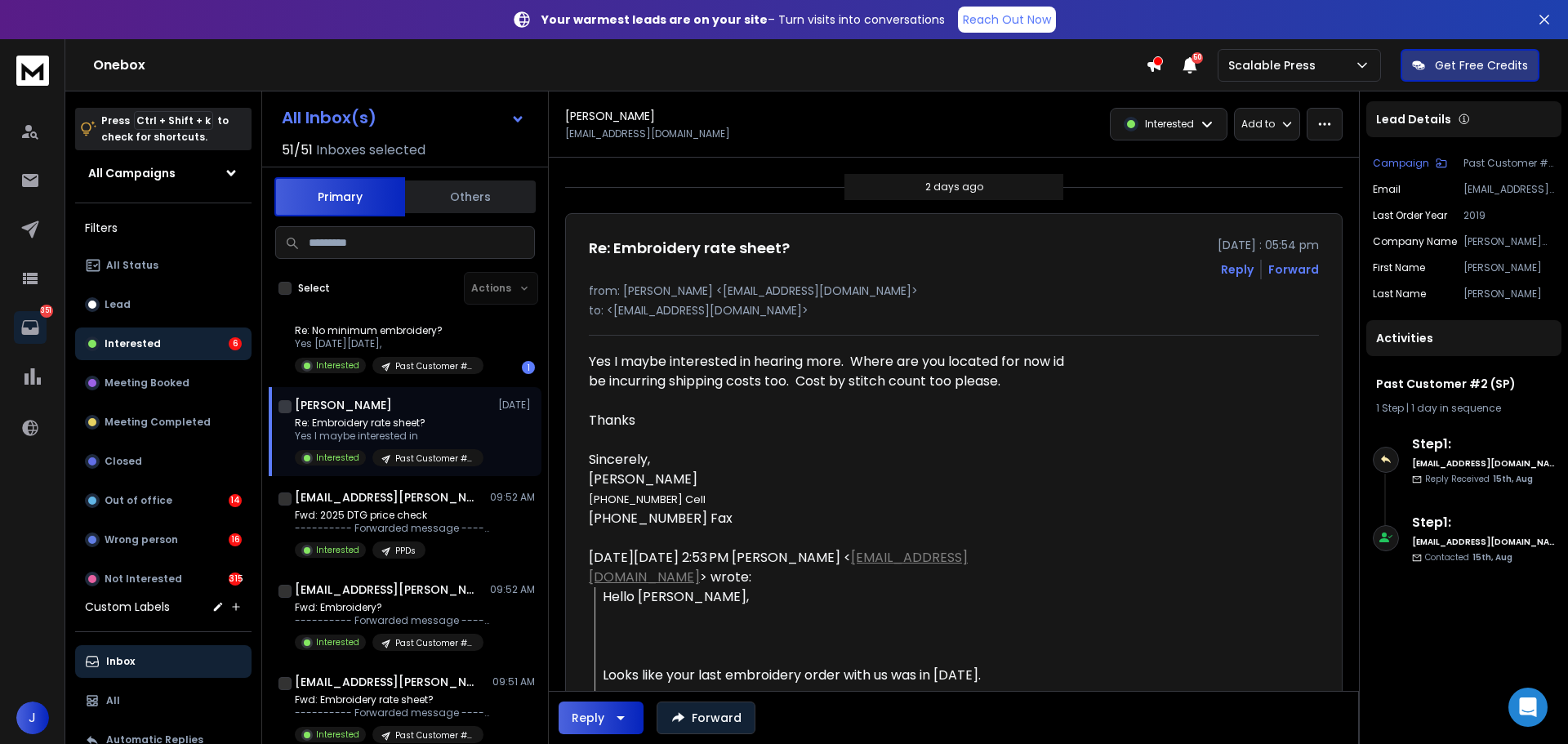
click at [726, 726] on button "Forward" at bounding box center [706, 718] width 99 height 33
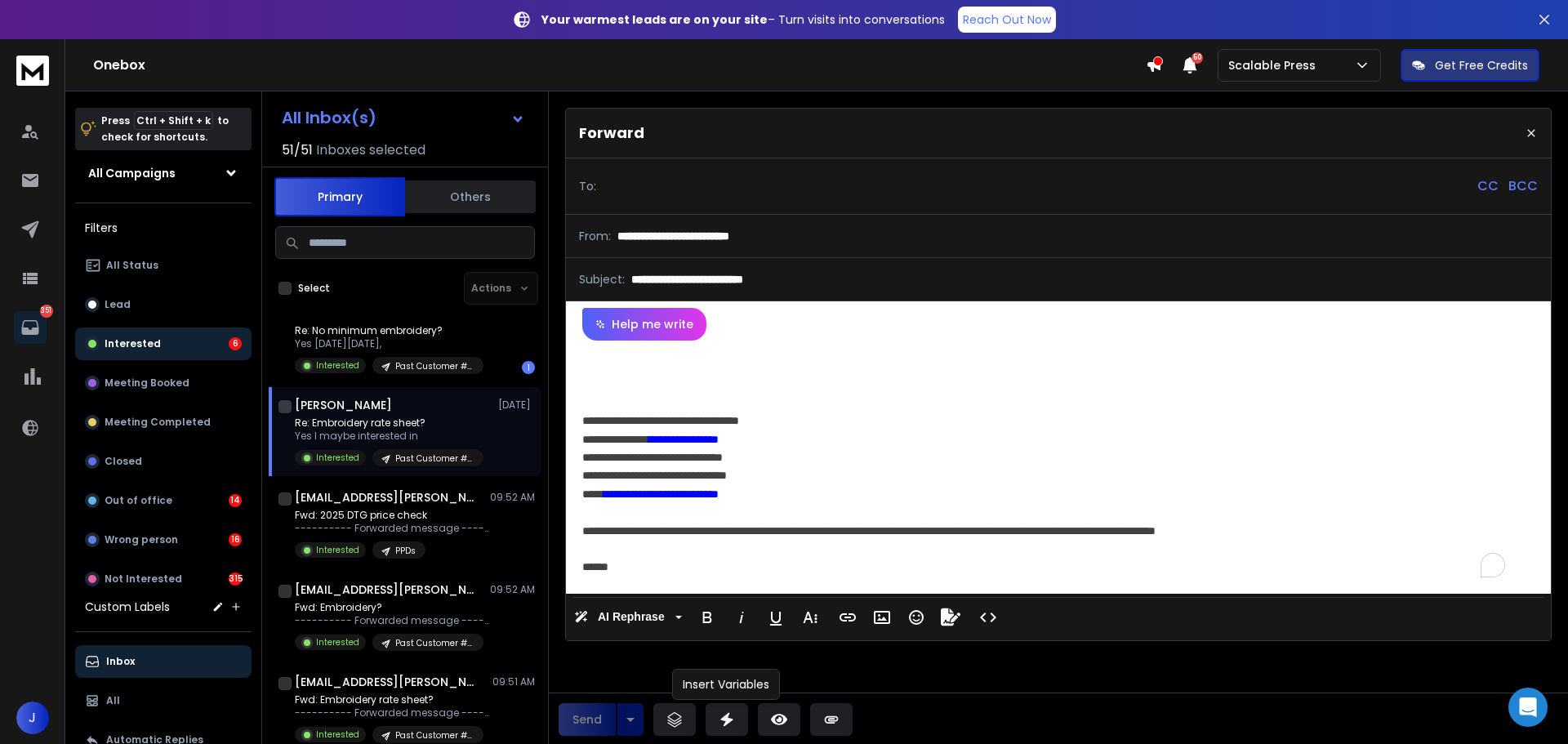
click at [653, 186] on input at bounding box center [660, 186] width 114 height 29
type input "**********"
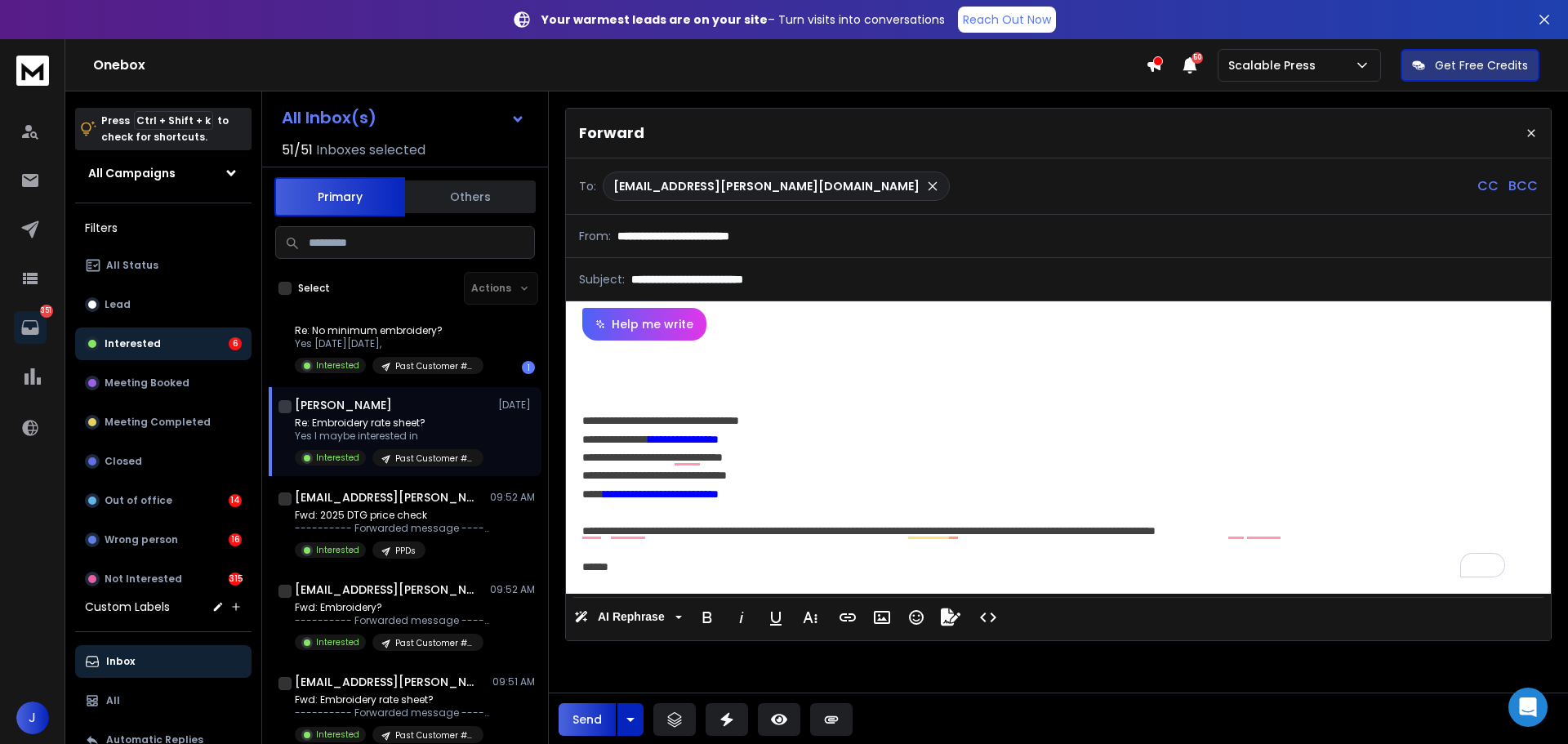
click at [584, 738] on div "Send" at bounding box center [1058, 719] width 1019 height 53
click at [588, 721] on button "Send" at bounding box center [586, 720] width 57 height 33
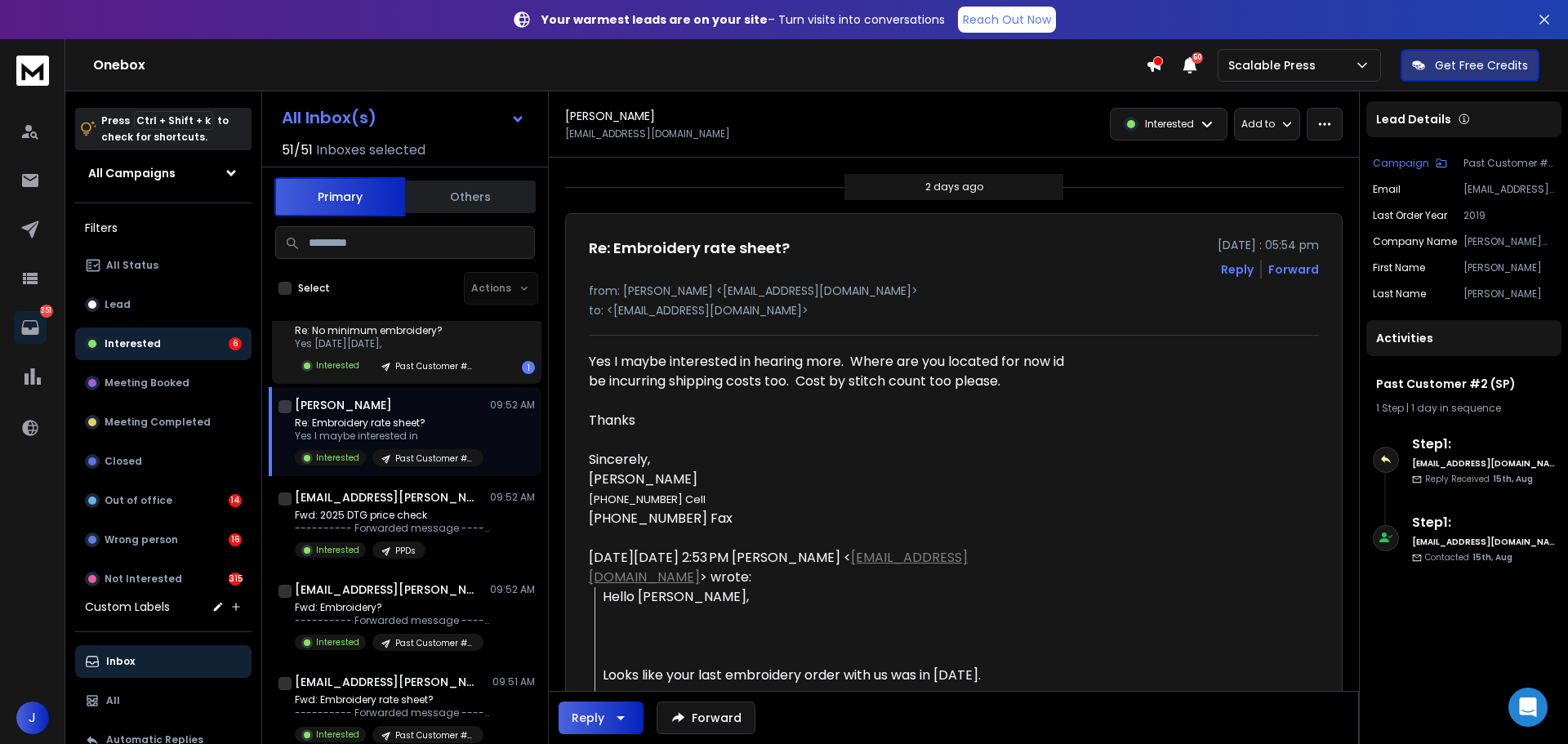
click at [498, 365] on div "Re: No minimum embroidery? Yes [DATE][DATE], Interested Past Customer #2 (SP) 1" at bounding box center [415, 349] width 240 height 50
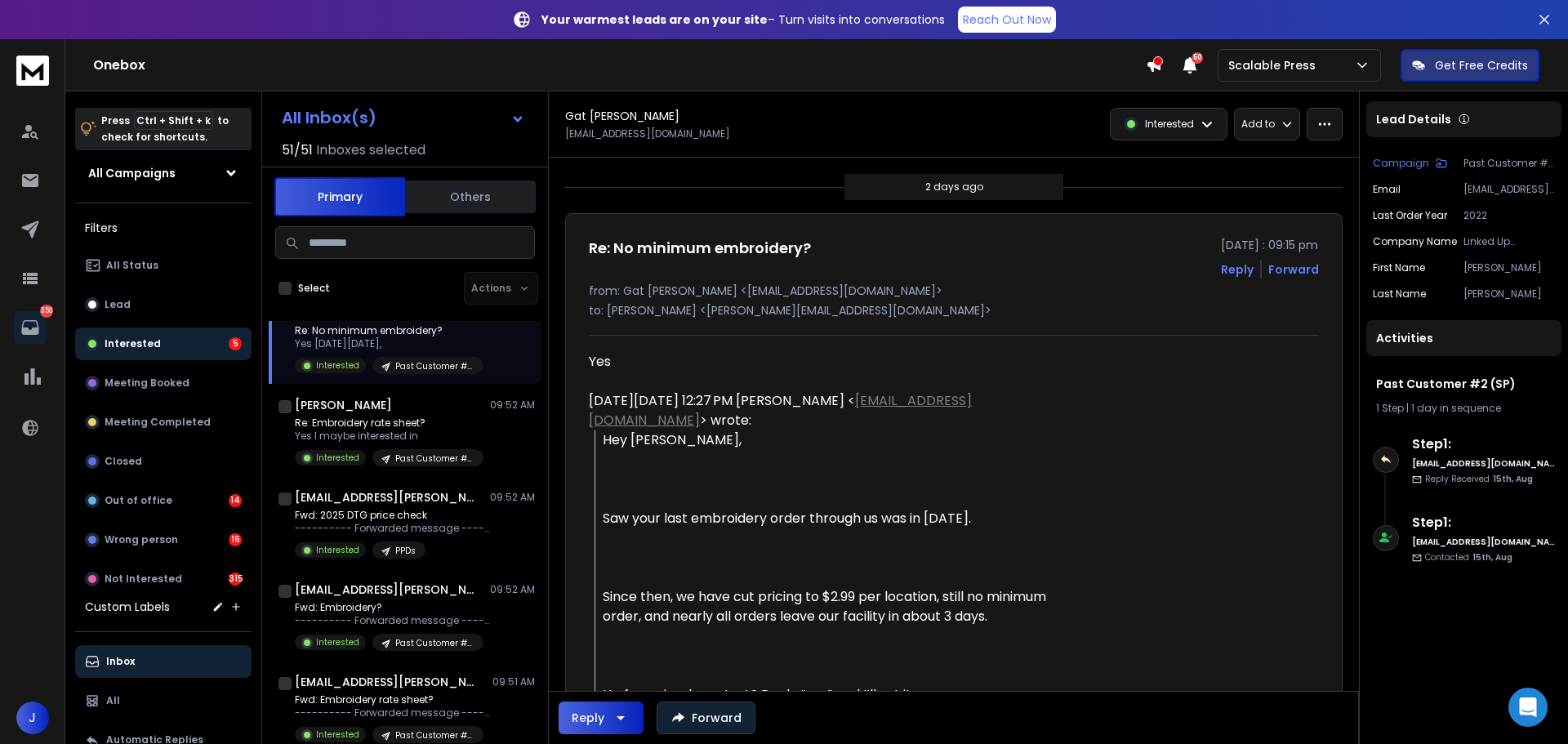
click at [709, 730] on button "Forward" at bounding box center [706, 718] width 99 height 33
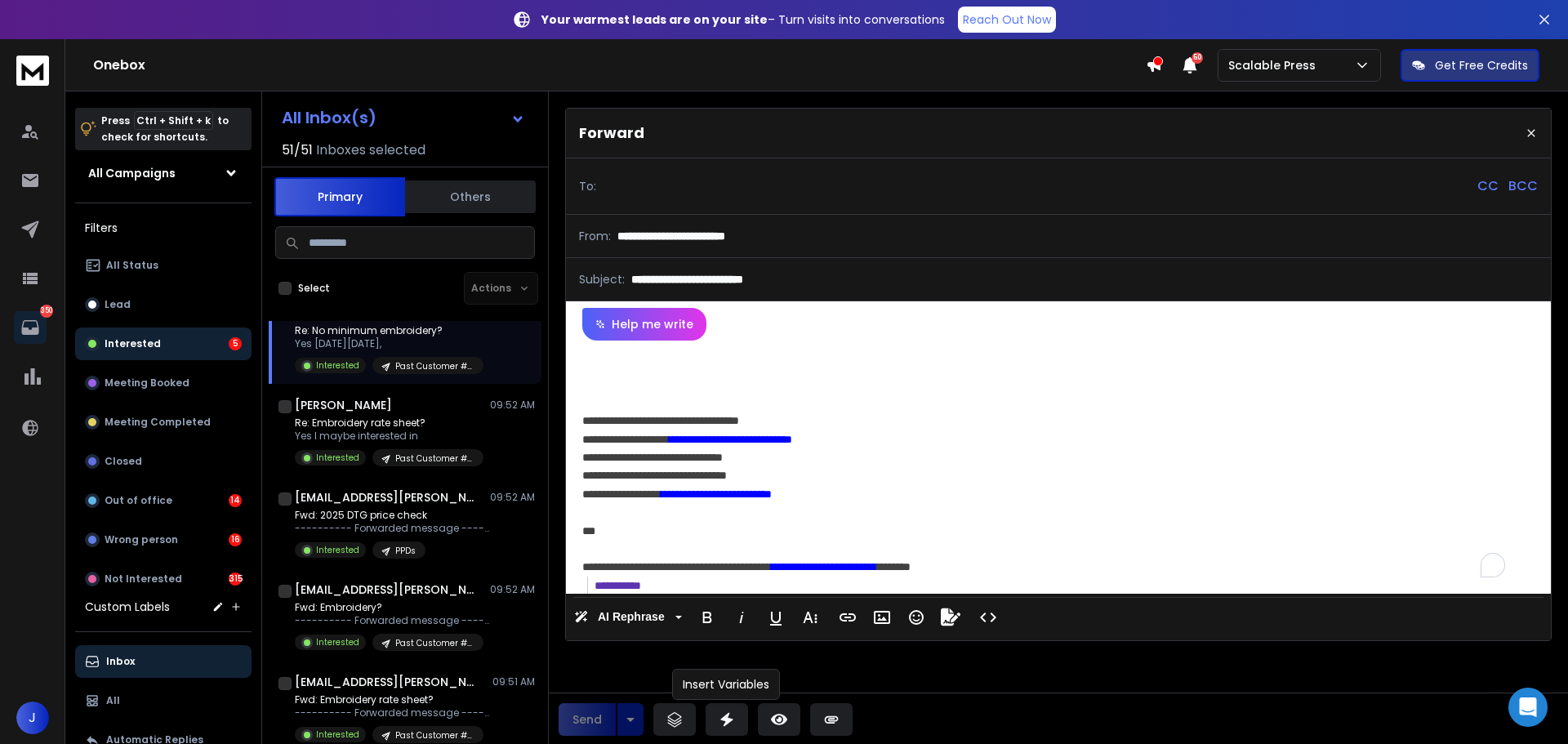
click at [674, 196] on input at bounding box center [660, 186] width 114 height 29
type input "**********"
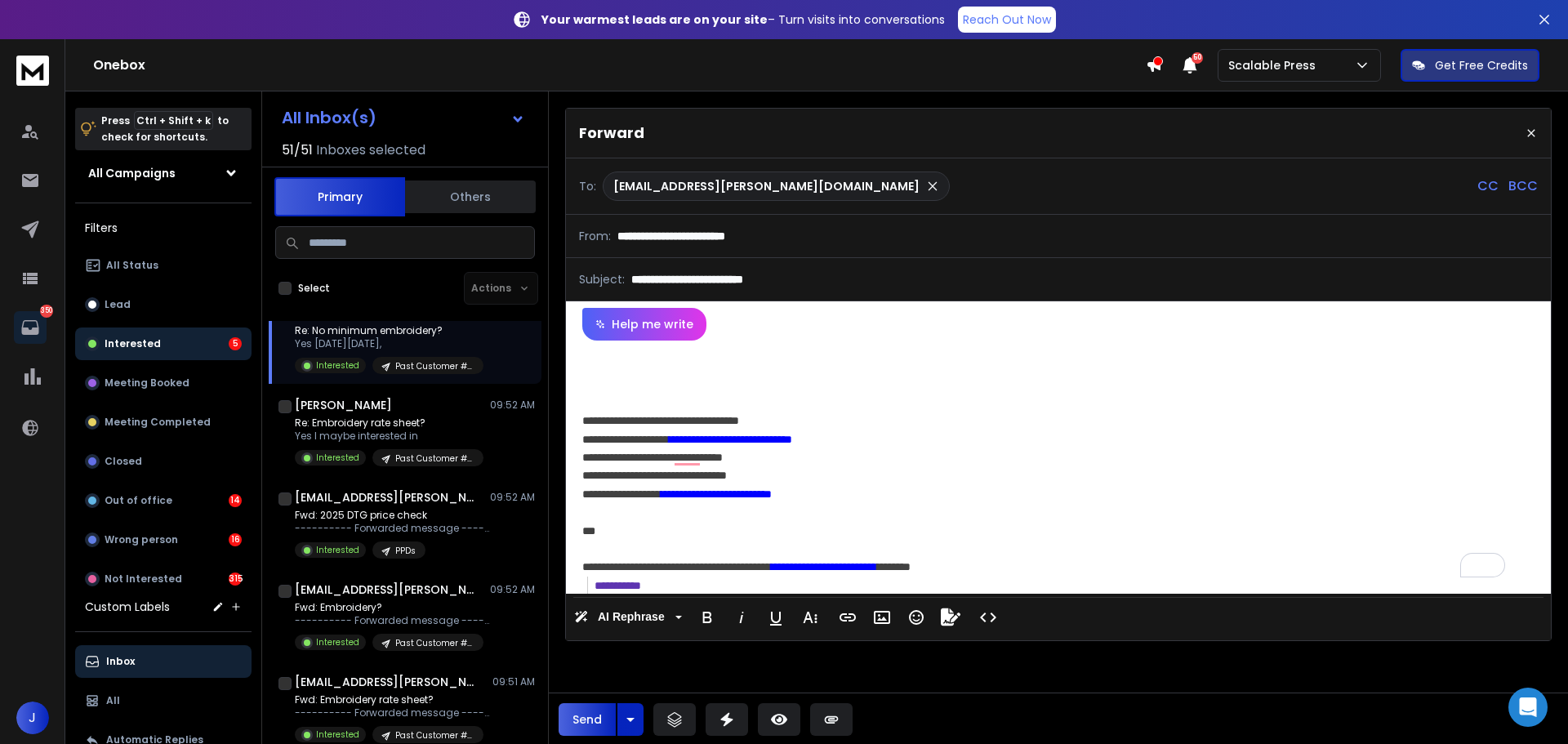
click at [583, 740] on div "Send" at bounding box center [1058, 719] width 1019 height 53
click at [584, 727] on button "Send" at bounding box center [586, 720] width 57 height 33
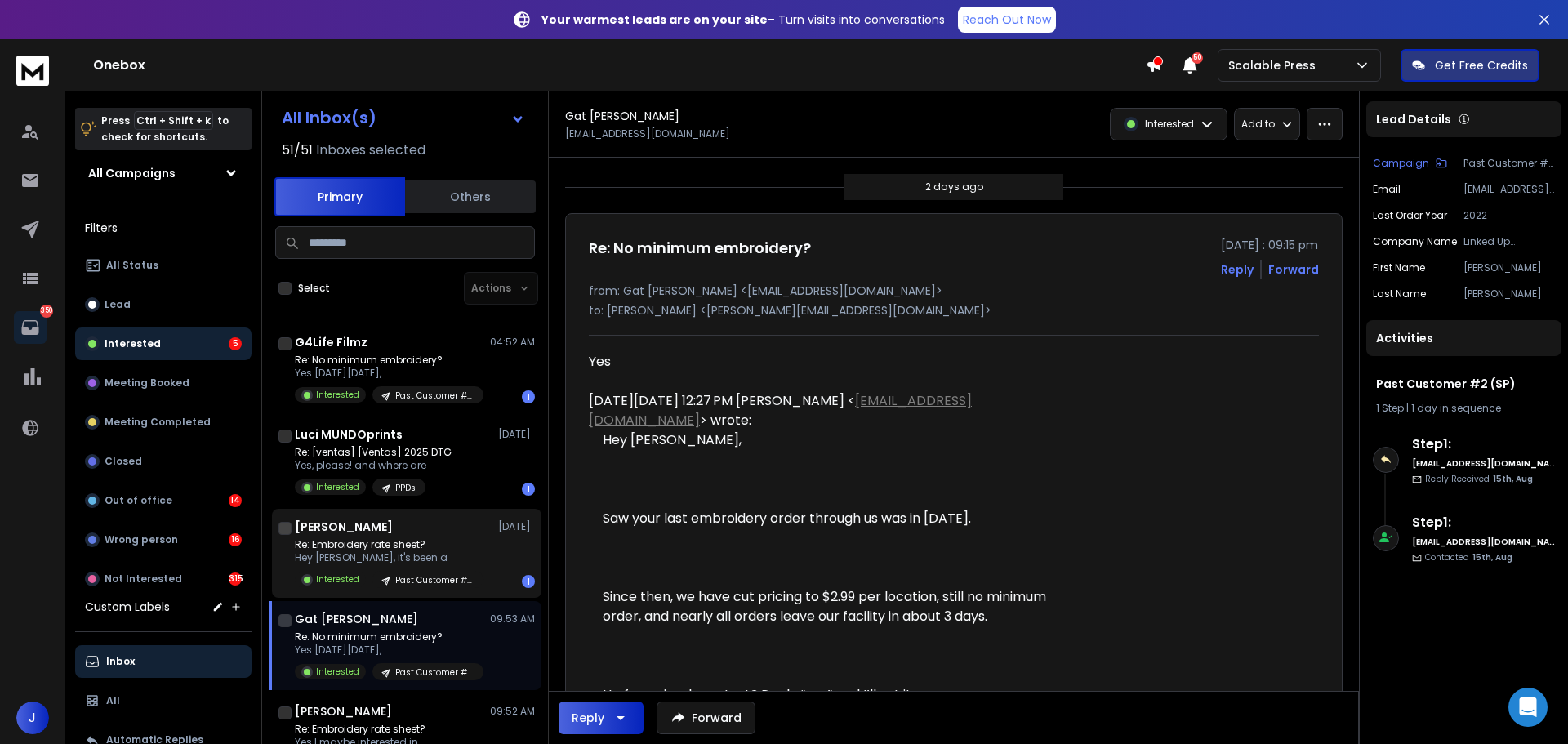
click at [484, 533] on div "[PERSON_NAME] [DATE]" at bounding box center [415, 526] width 240 height 16
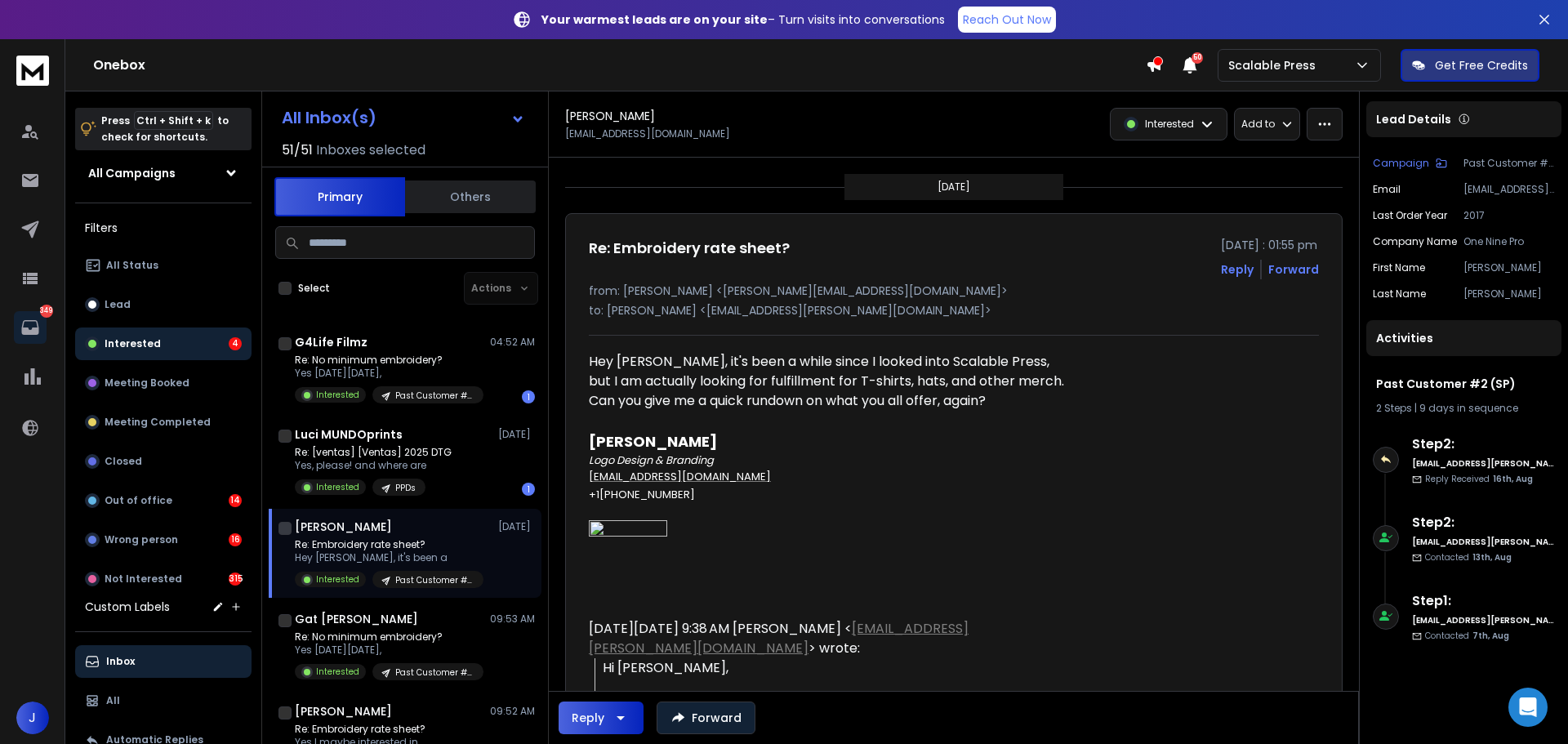
click at [716, 715] on button "Forward" at bounding box center [706, 718] width 99 height 33
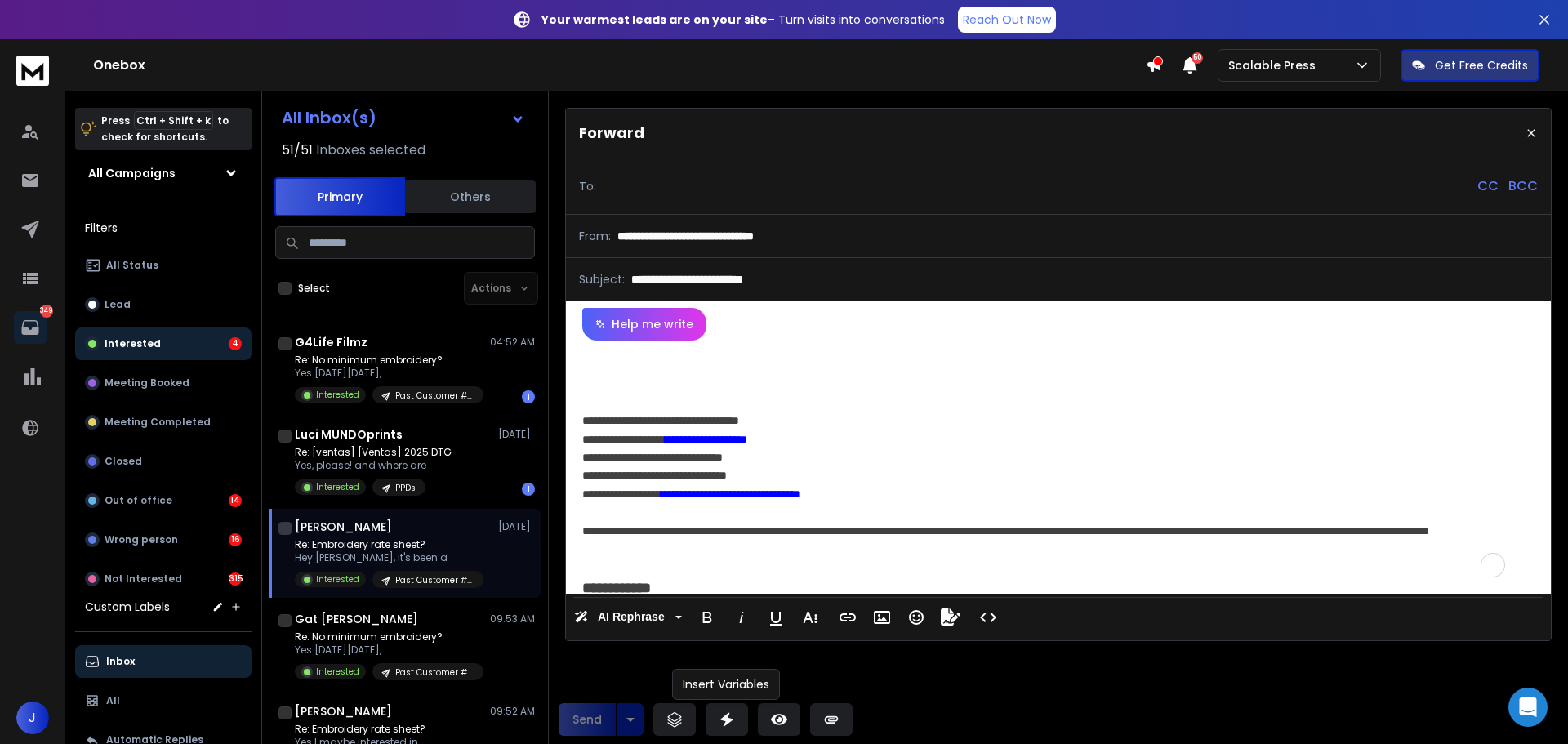
click at [645, 187] on input at bounding box center [660, 186] width 114 height 29
type input "**********"
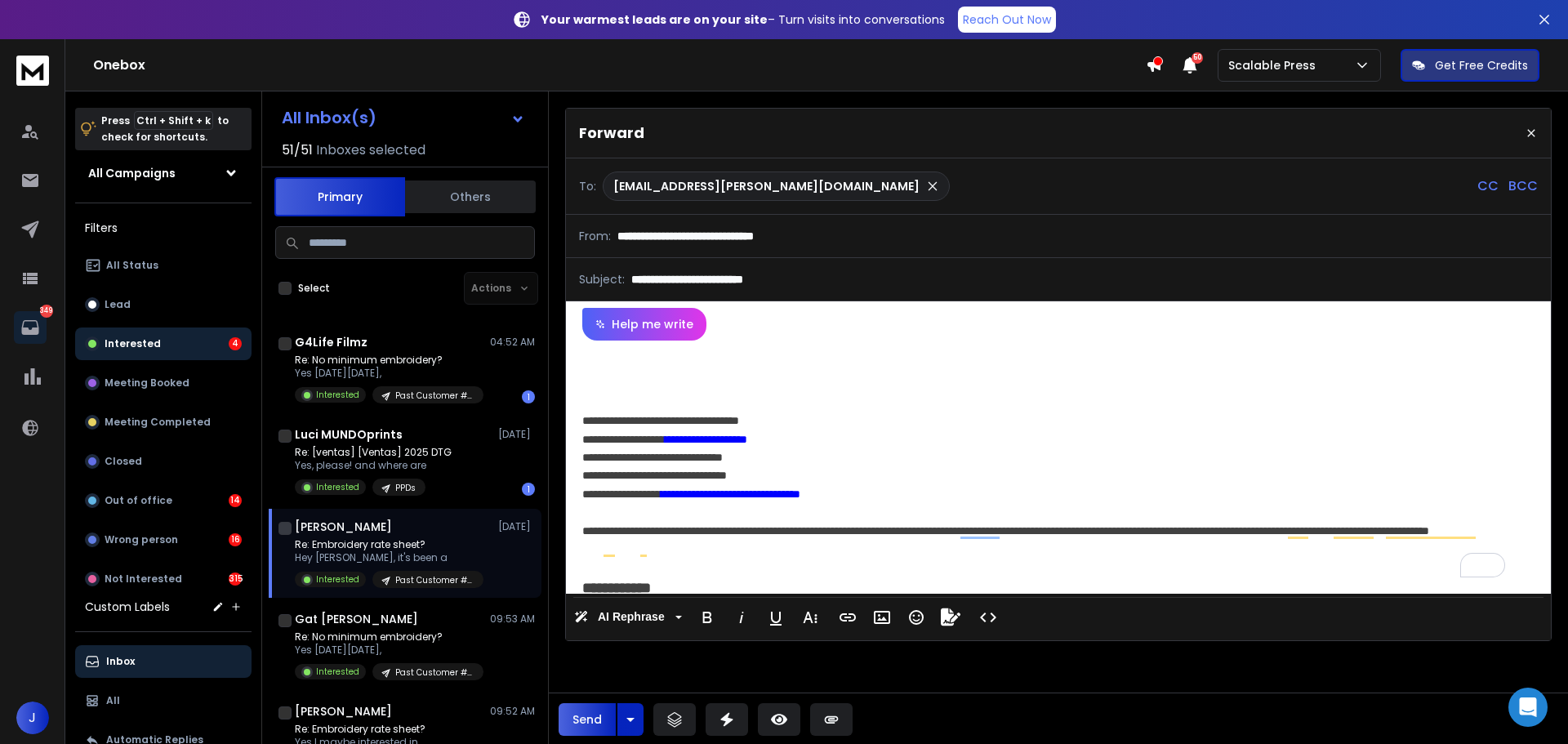
click at [590, 730] on button "Send" at bounding box center [586, 720] width 57 height 33
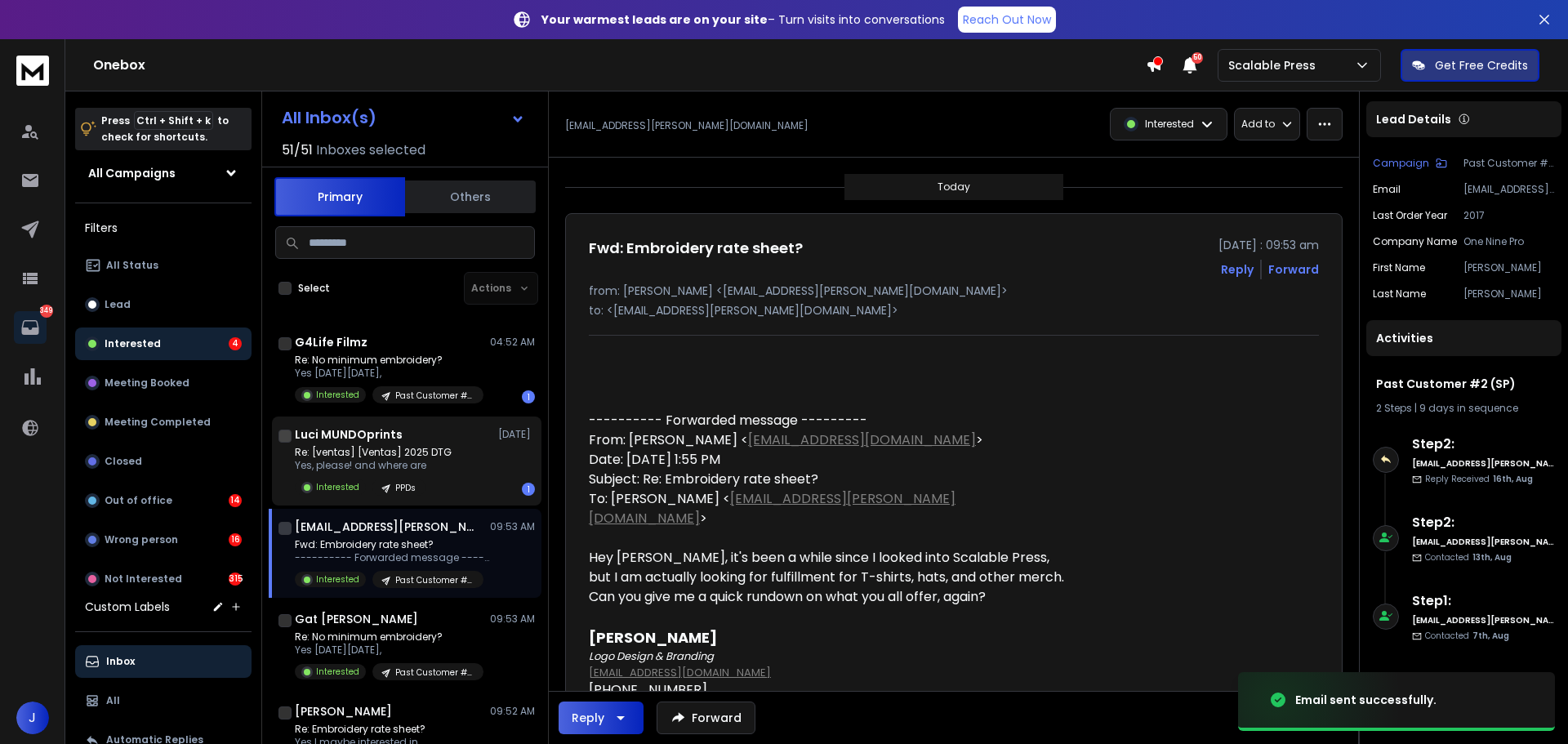
click at [465, 440] on div "Luci MUNDOprints [DATE]" at bounding box center [415, 433] width 240 height 16
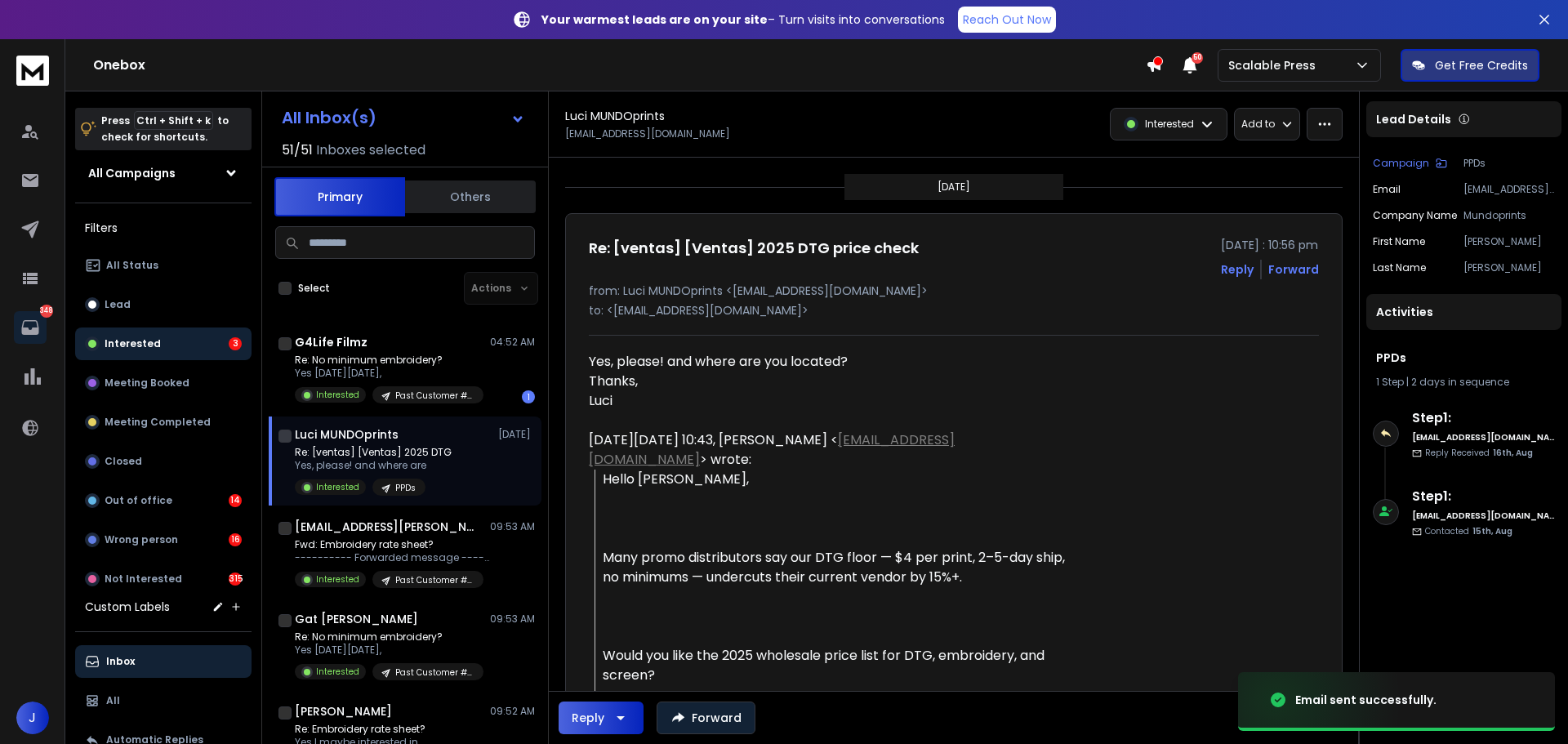
click at [696, 707] on button "Forward" at bounding box center [706, 718] width 99 height 33
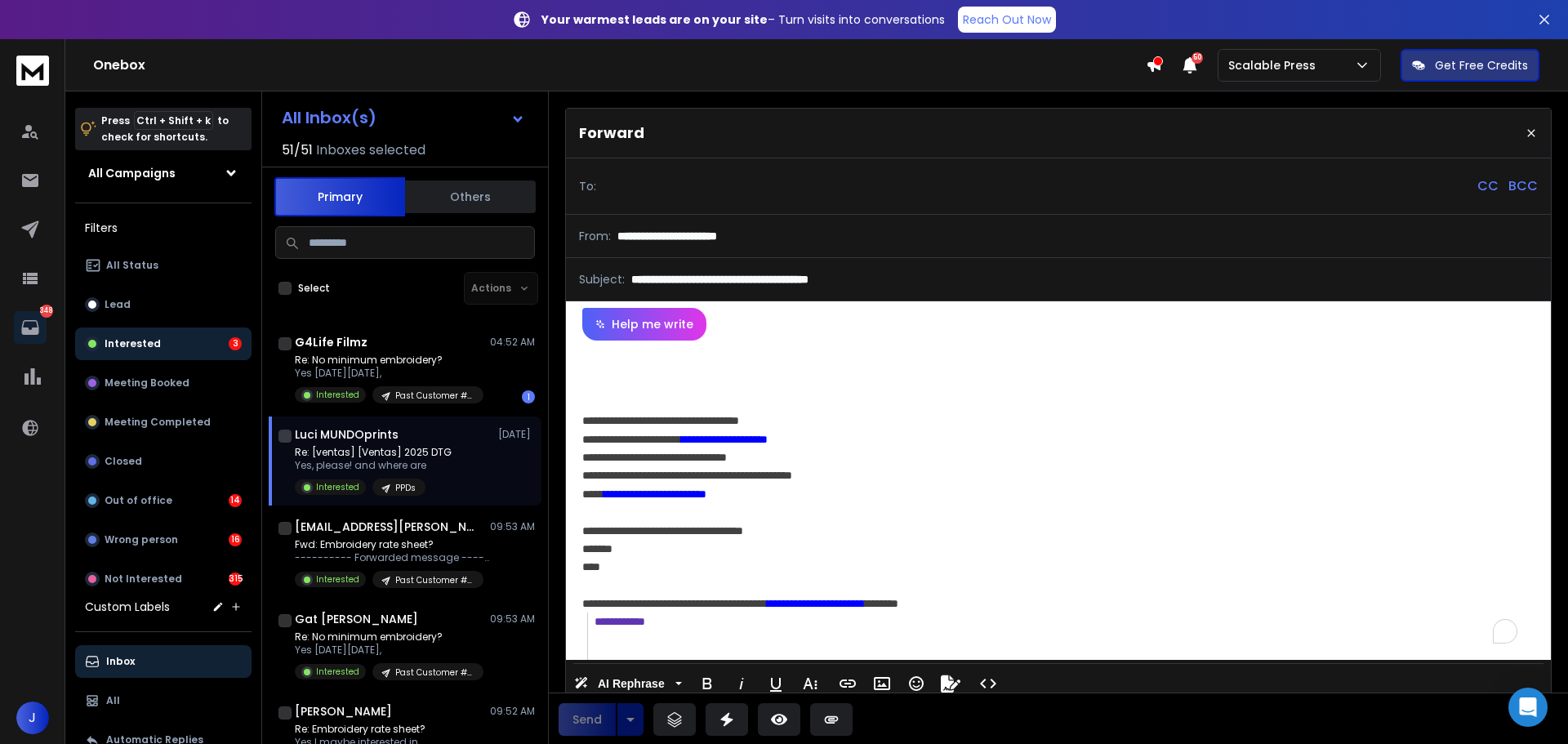
click at [670, 196] on input at bounding box center [660, 186] width 114 height 29
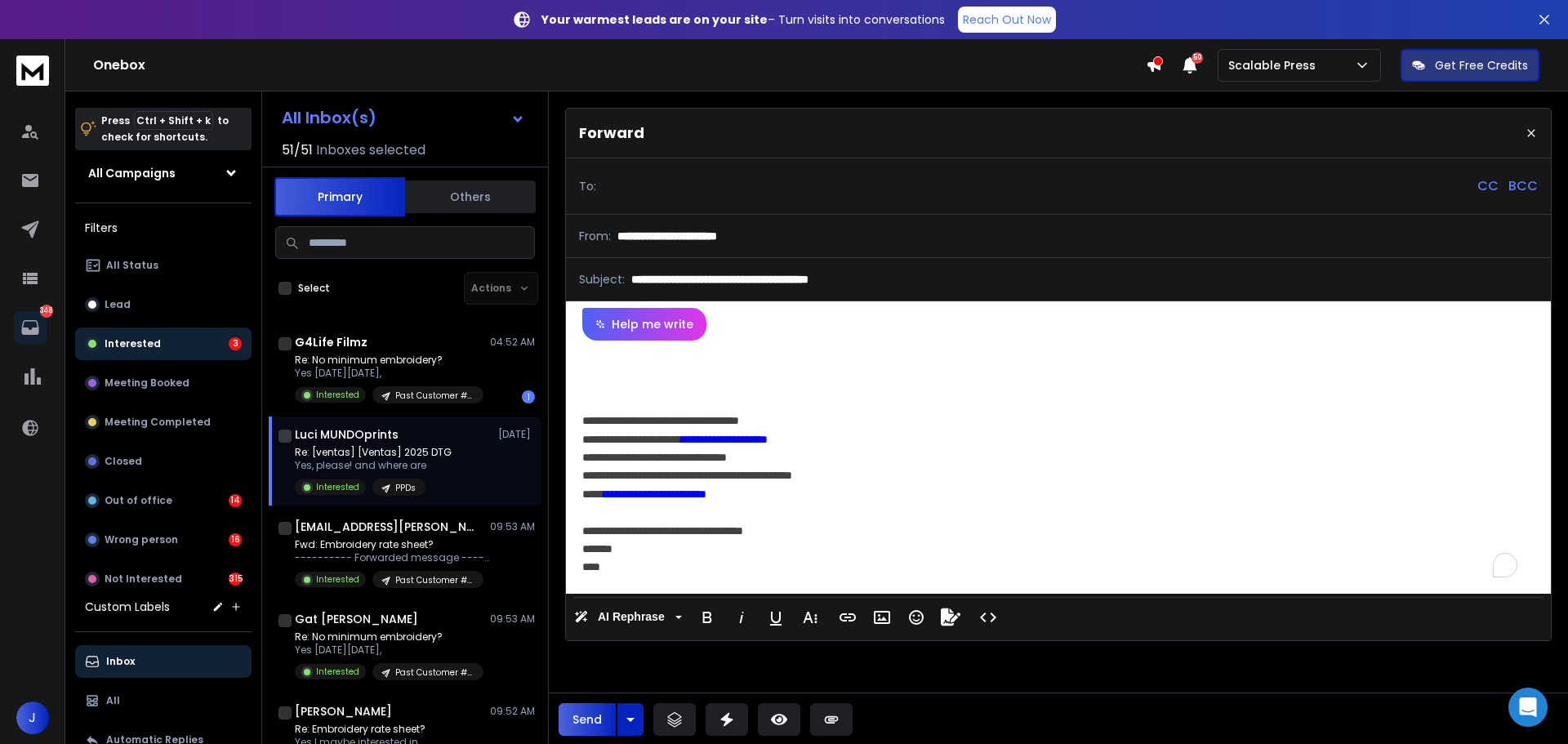
click at [670, 196] on input at bounding box center [660, 186] width 114 height 29
type input "**********"
click at [576, 722] on button "Send" at bounding box center [586, 720] width 57 height 33
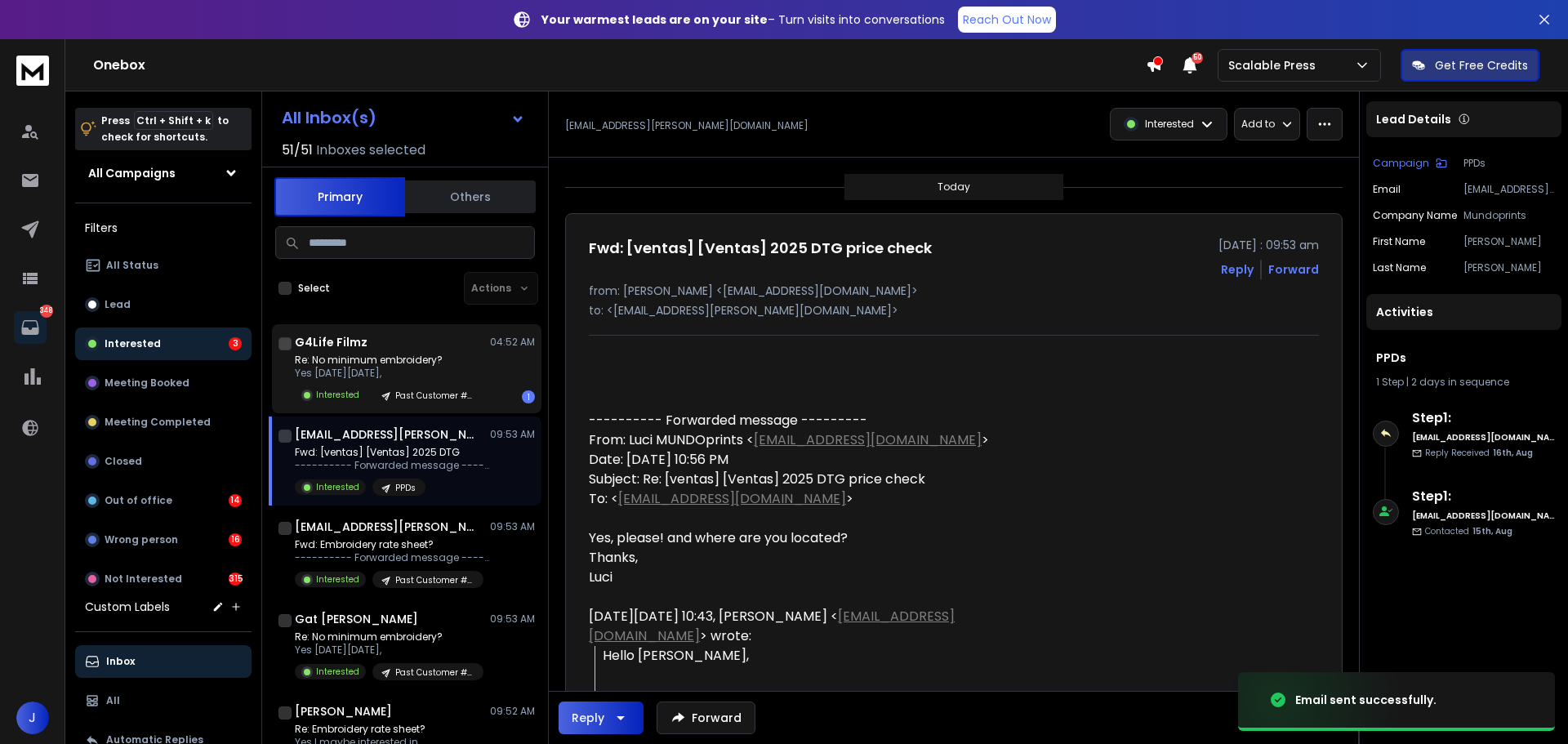
click at [473, 362] on p "Re: No minimum embroidery?" at bounding box center [388, 360] width 189 height 13
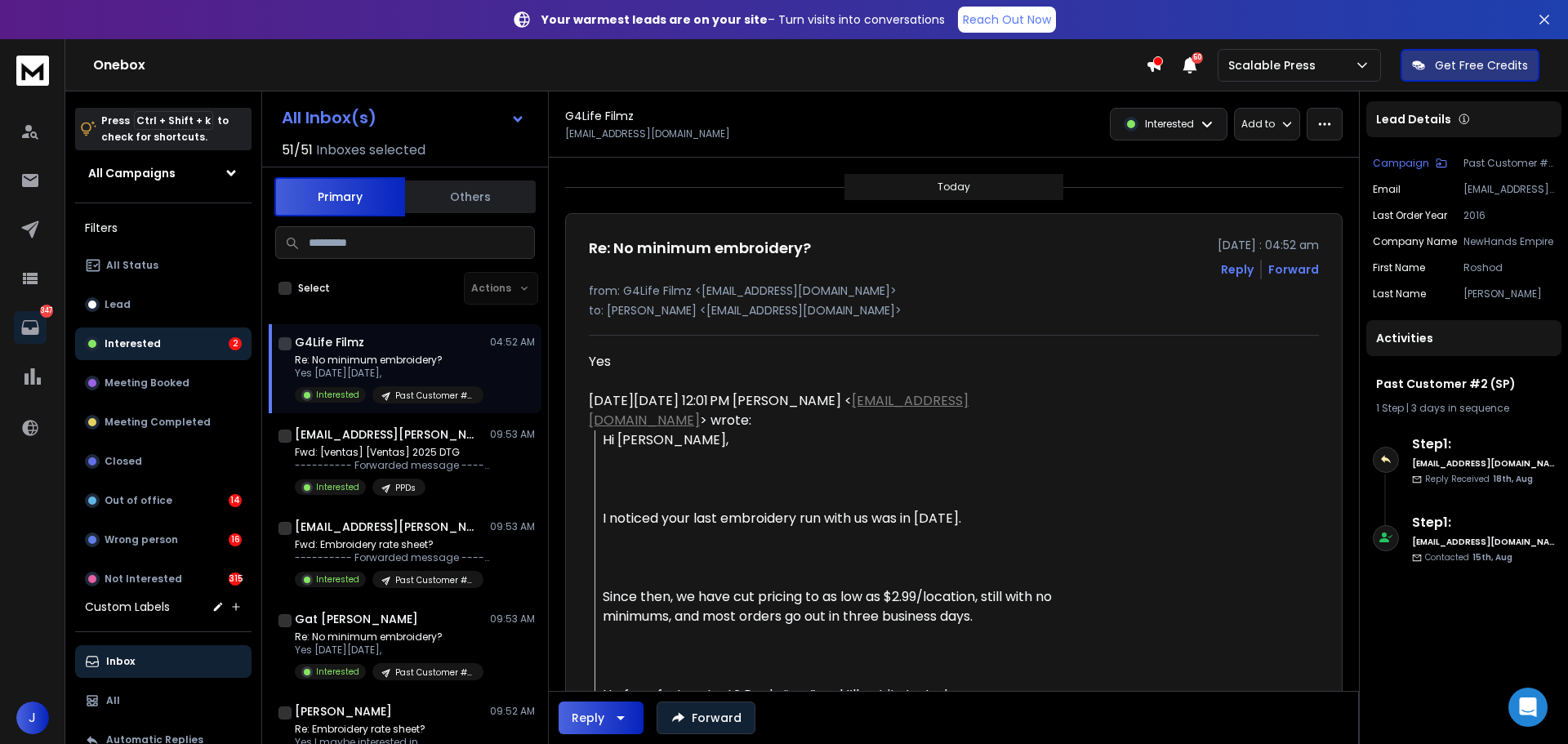
click at [695, 719] on button "Forward" at bounding box center [706, 718] width 99 height 33
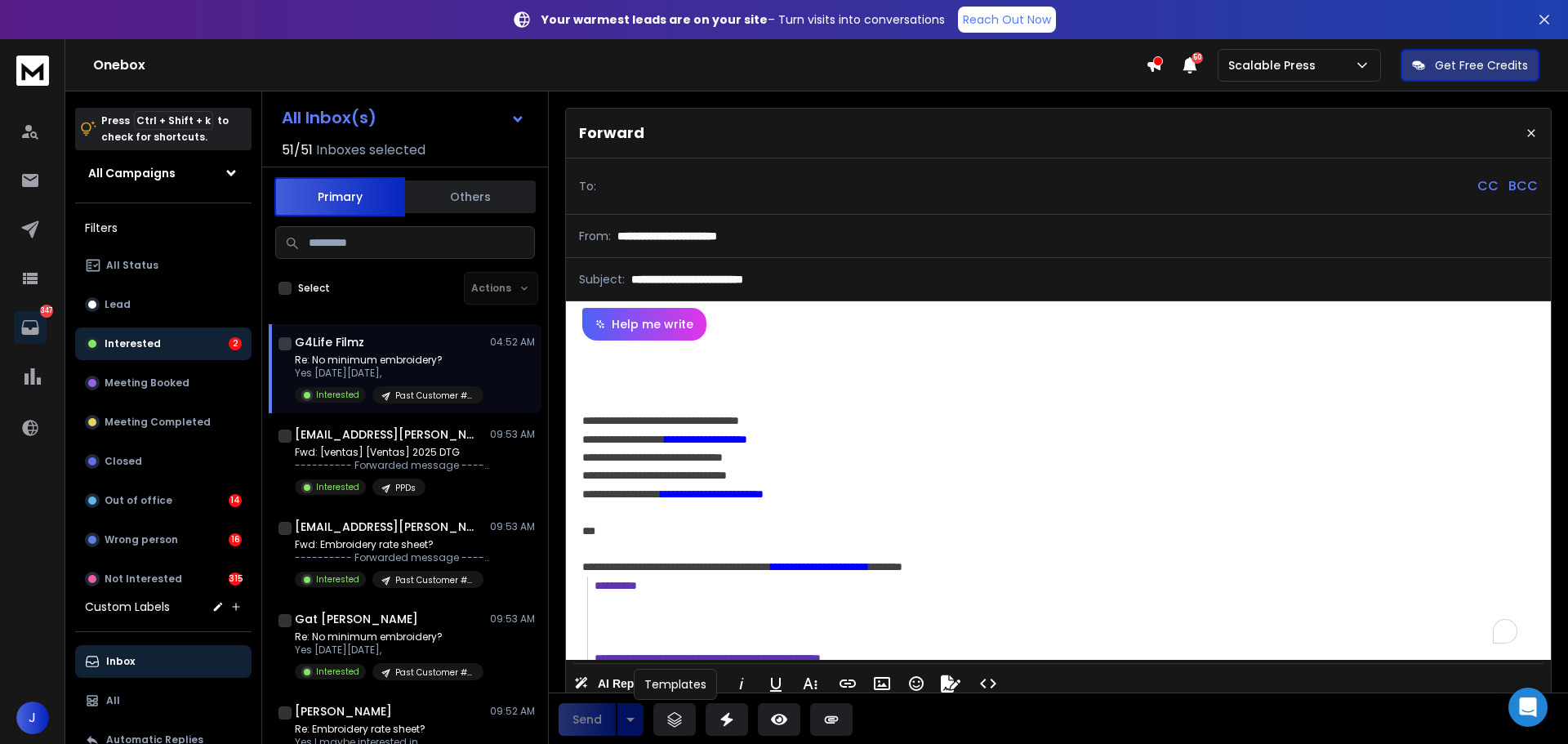
click at [657, 196] on input at bounding box center [660, 186] width 114 height 29
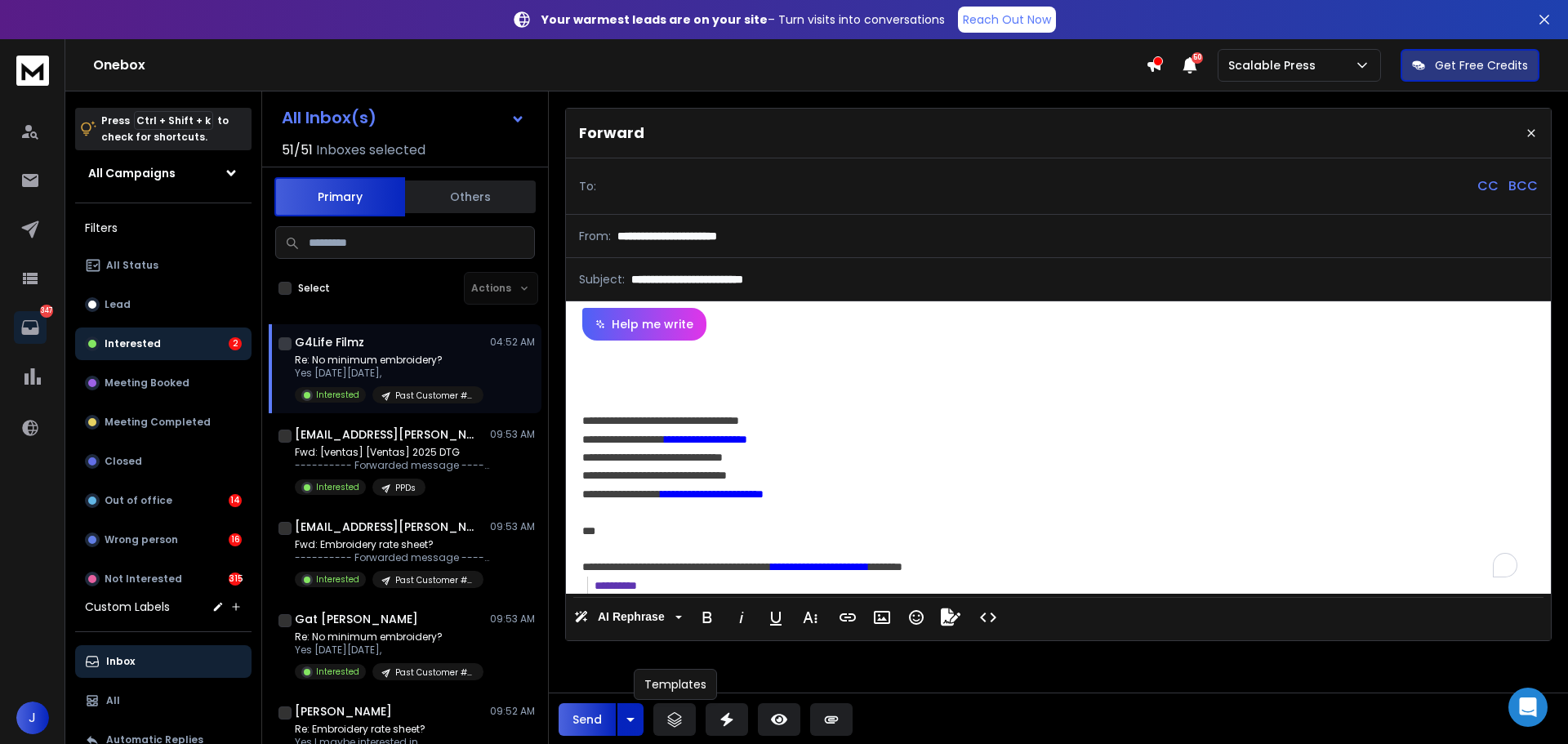
click at [657, 196] on input at bounding box center [660, 186] width 114 height 29
type input "**********"
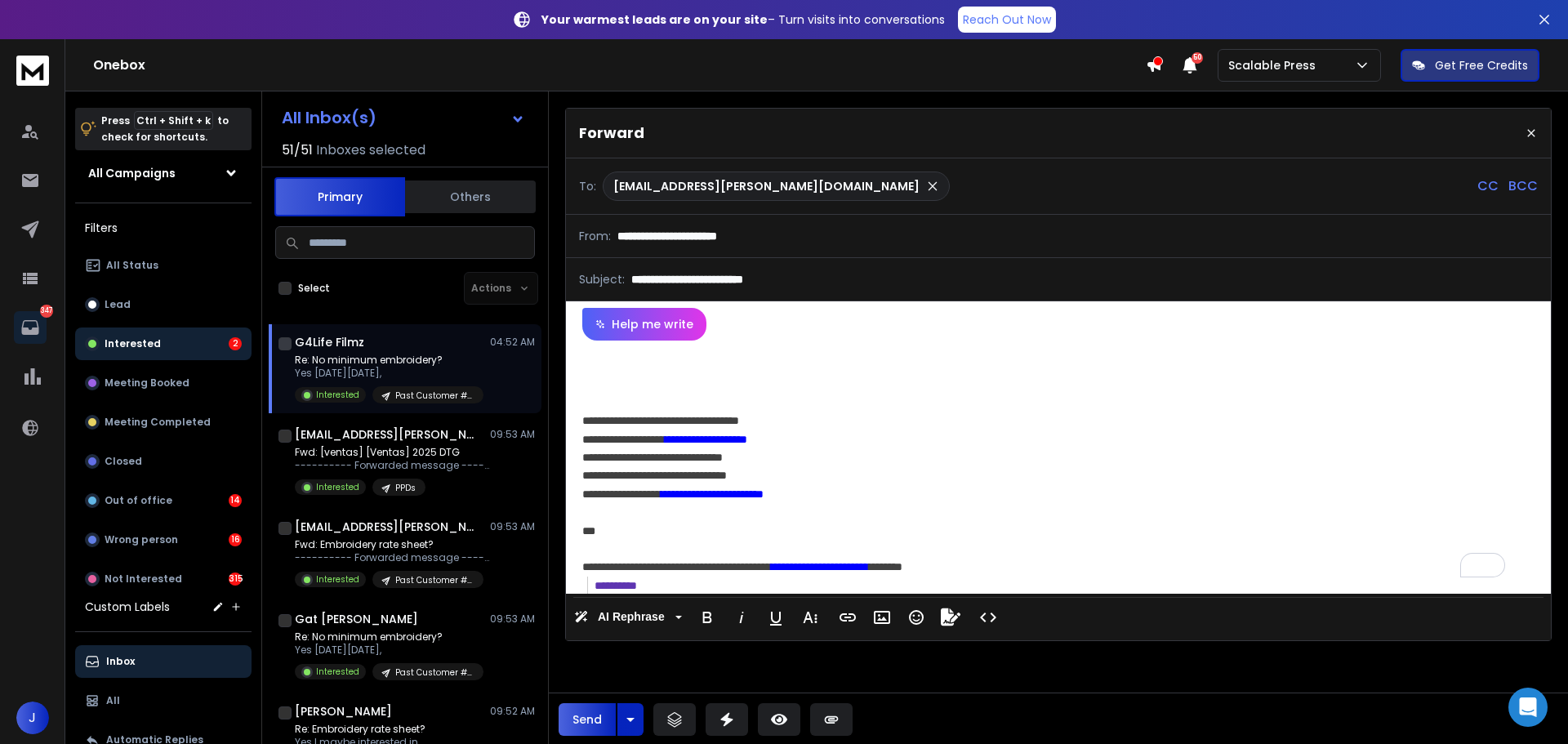
click at [590, 715] on button "Send" at bounding box center [586, 720] width 57 height 33
